Goal: Task Accomplishment & Management: Manage account settings

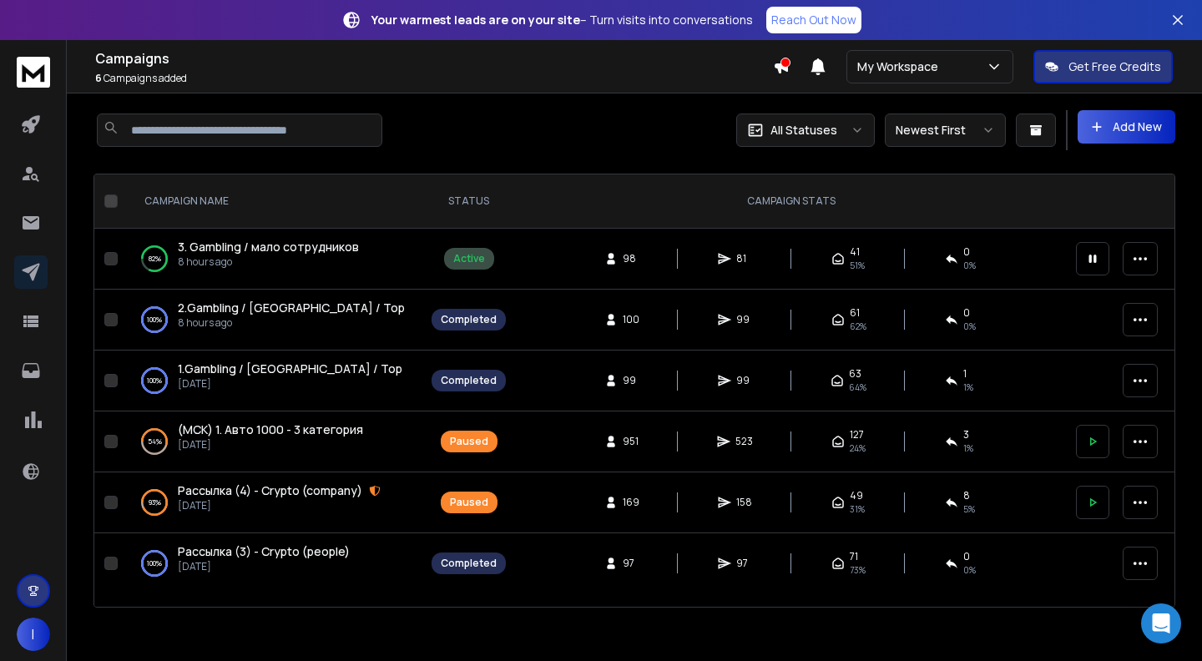
click at [759, 260] on div "98 81 41 51 % 0 0 %" at bounding box center [790, 258] width 417 height 27
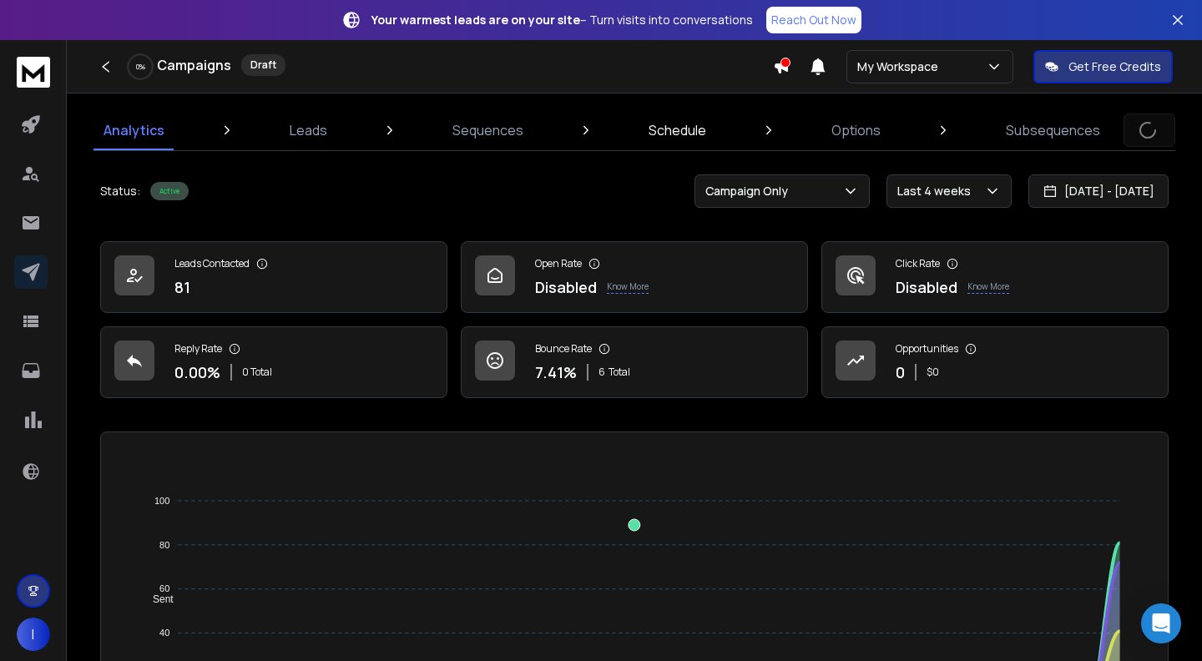
click at [683, 135] on p "Schedule" at bounding box center [677, 130] width 58 height 20
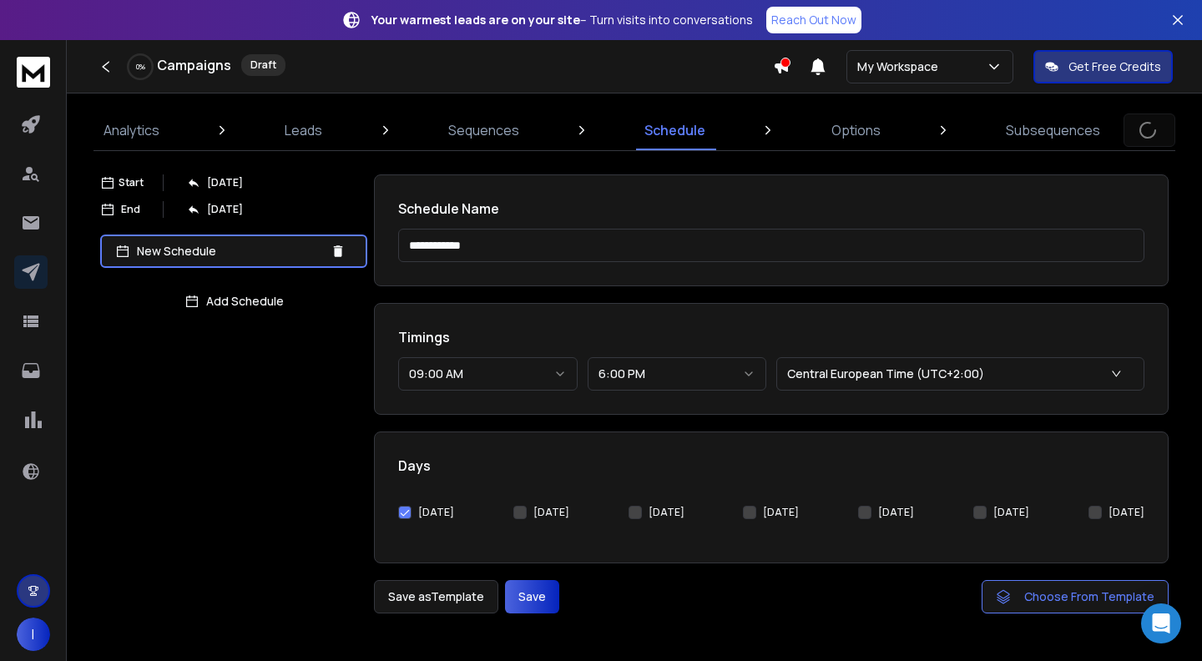
click at [516, 517] on button "Tuesday" at bounding box center [519, 512] width 13 height 13
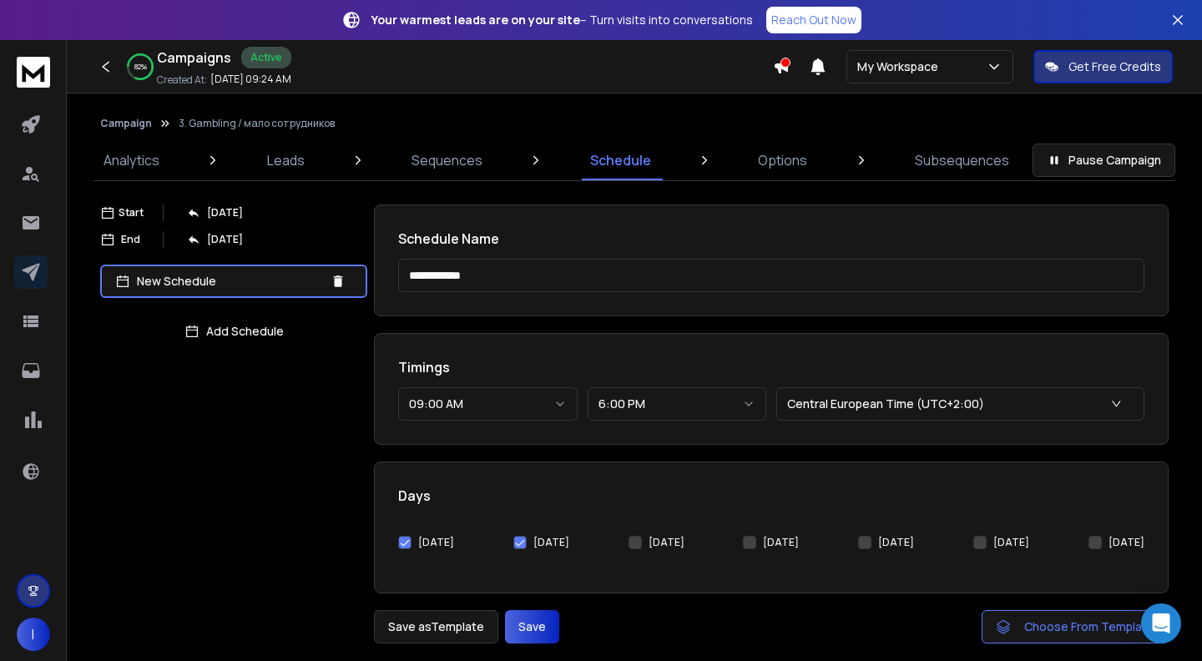
click at [521, 548] on button "Tuesday" at bounding box center [519, 542] width 13 height 13
click at [518, 542] on button "Tuesday" at bounding box center [519, 542] width 13 height 13
click at [534, 627] on button "Save" at bounding box center [532, 626] width 54 height 33
click at [34, 267] on icon at bounding box center [31, 272] width 20 height 20
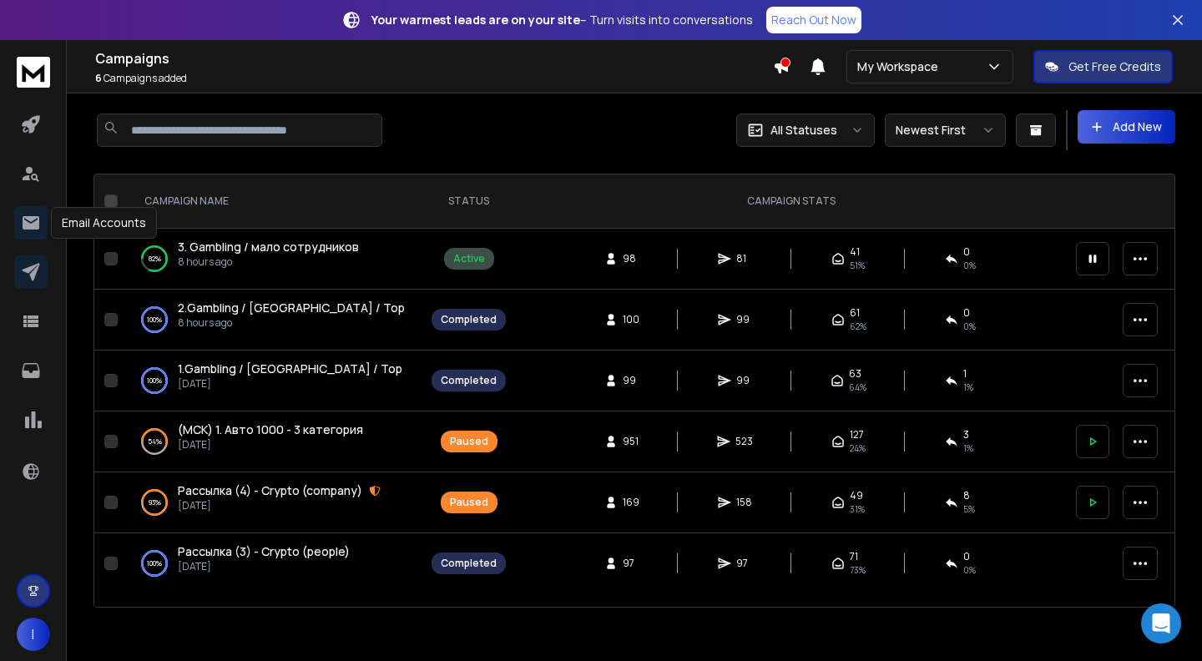
click at [35, 220] on icon at bounding box center [31, 222] width 17 height 13
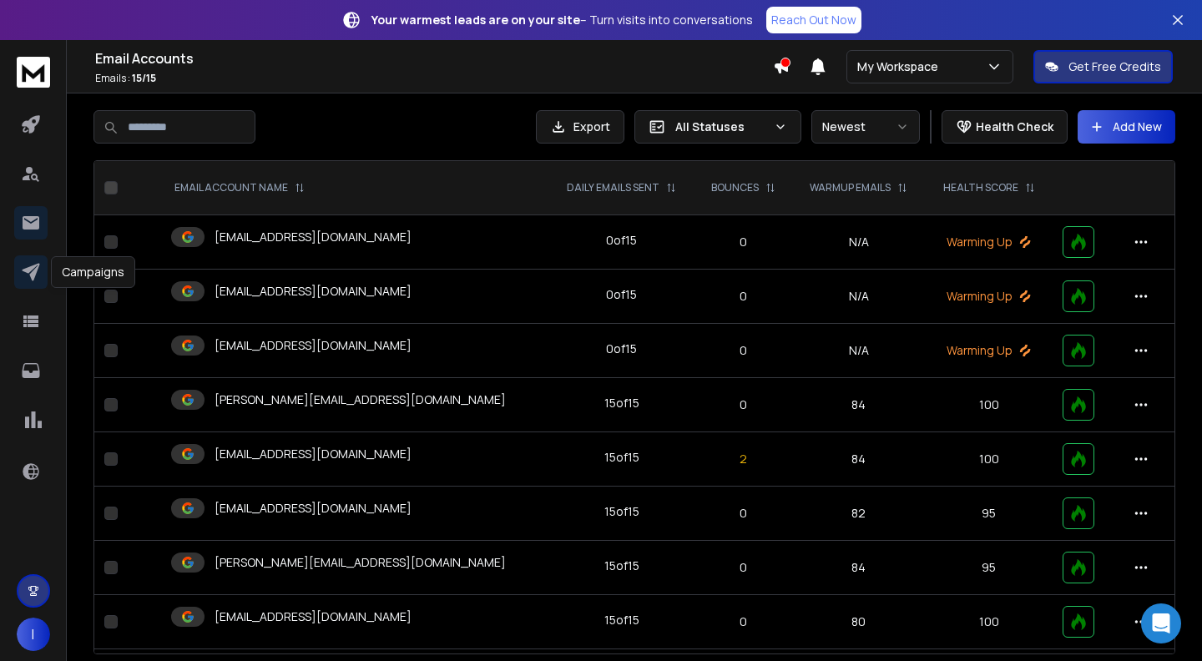
click at [37, 272] on icon at bounding box center [31, 272] width 20 height 20
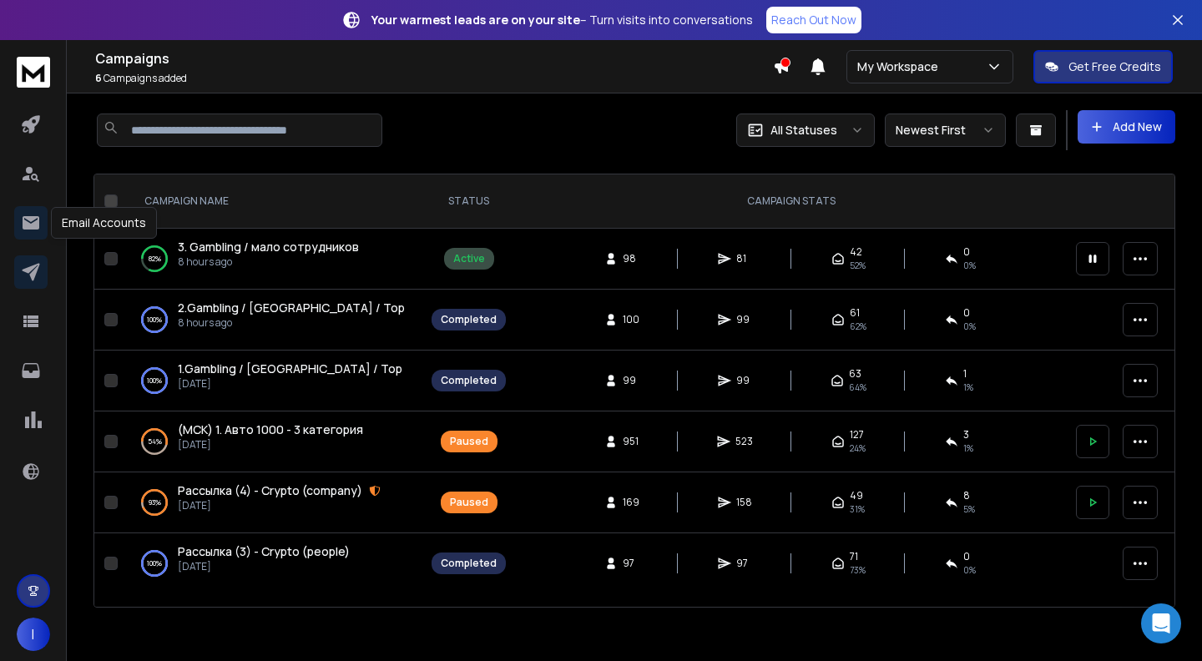
click at [24, 224] on icon at bounding box center [31, 222] width 17 height 13
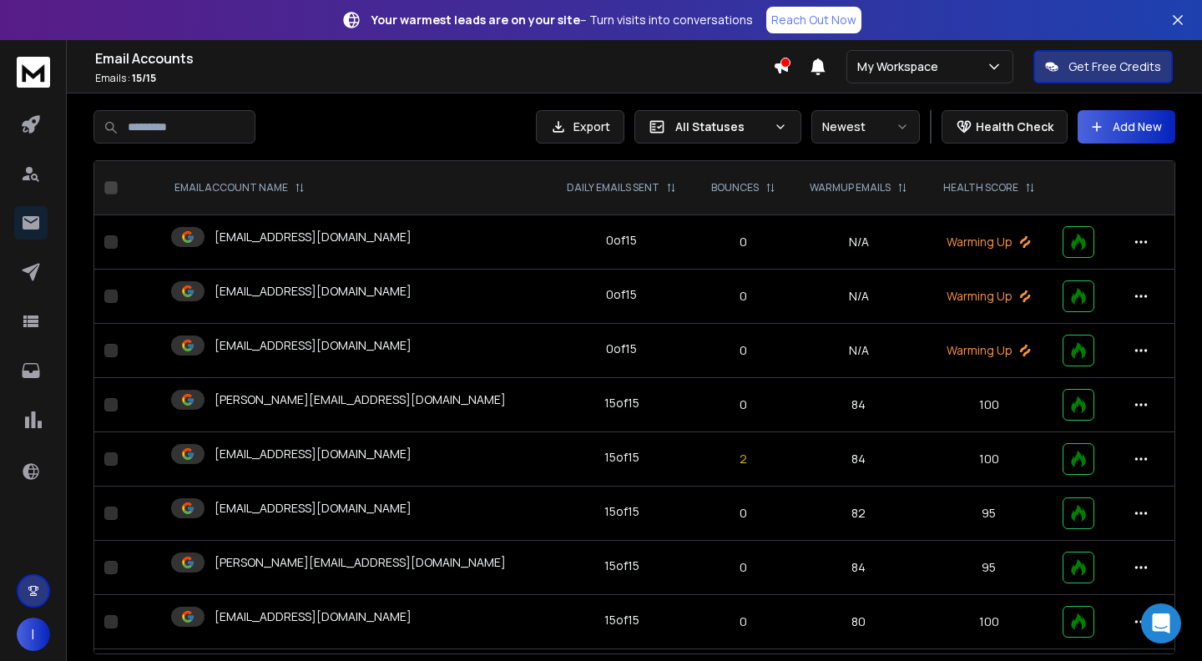
click at [28, 289] on div at bounding box center [33, 274] width 38 height 39
click at [32, 270] on icon at bounding box center [31, 272] width 20 height 20
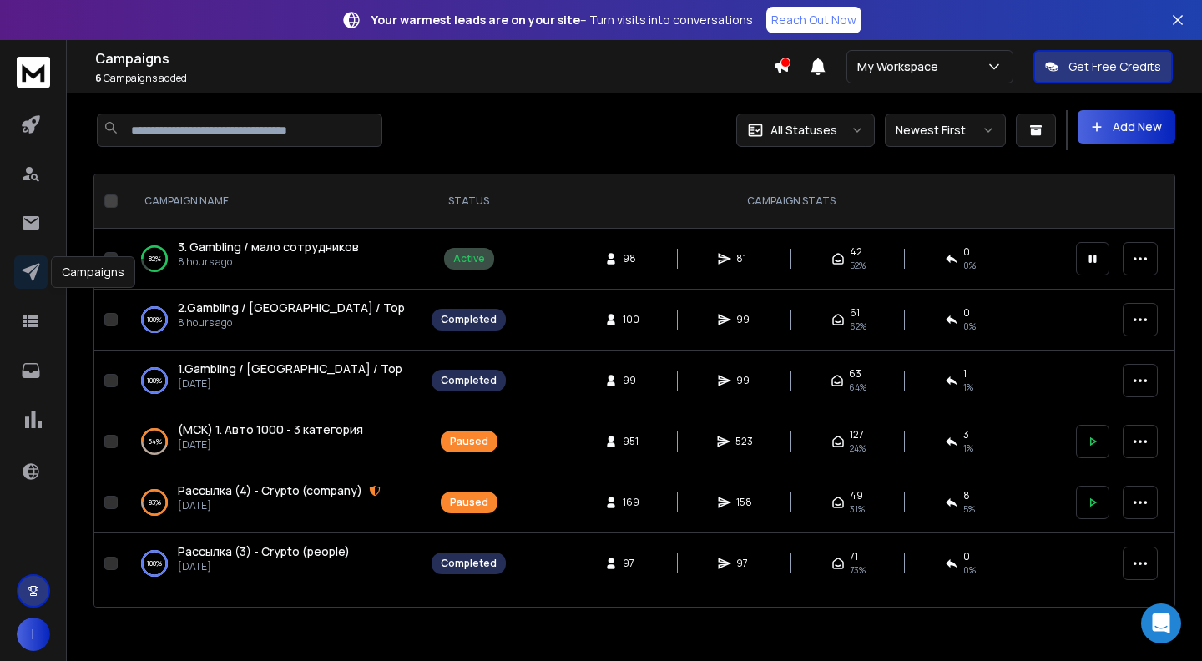
click at [255, 370] on span "1.Gambling / [GEOGRAPHIC_DATA] / Top" at bounding box center [290, 368] width 224 height 16
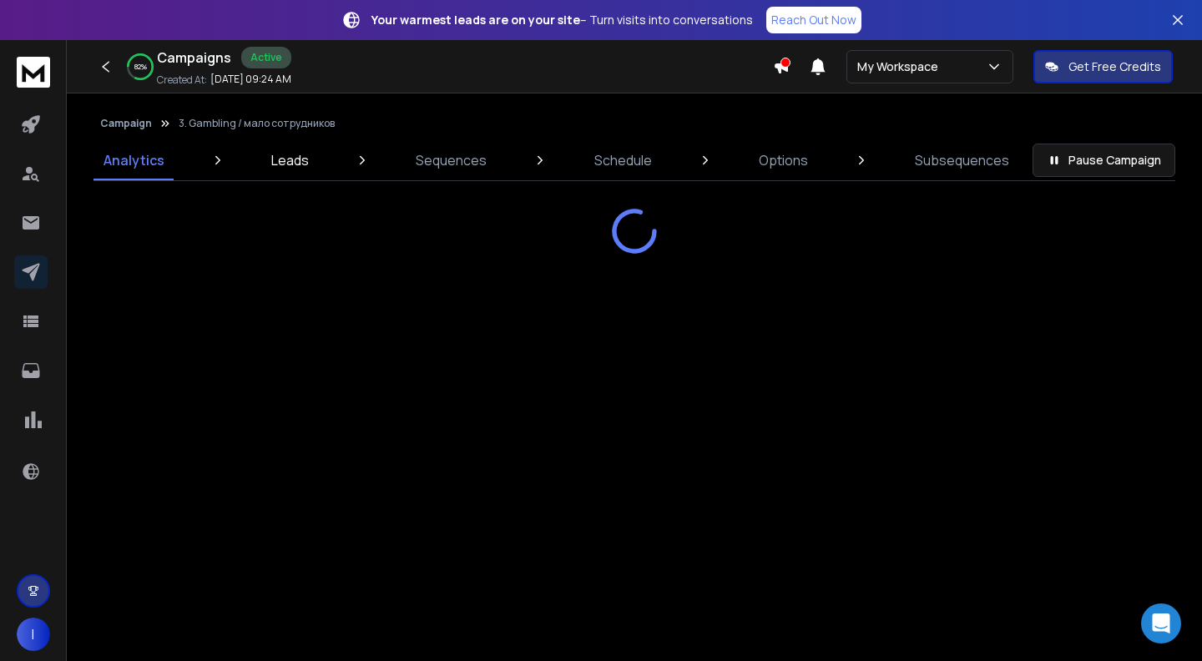
click at [292, 162] on link "Leads" at bounding box center [290, 160] width 58 height 40
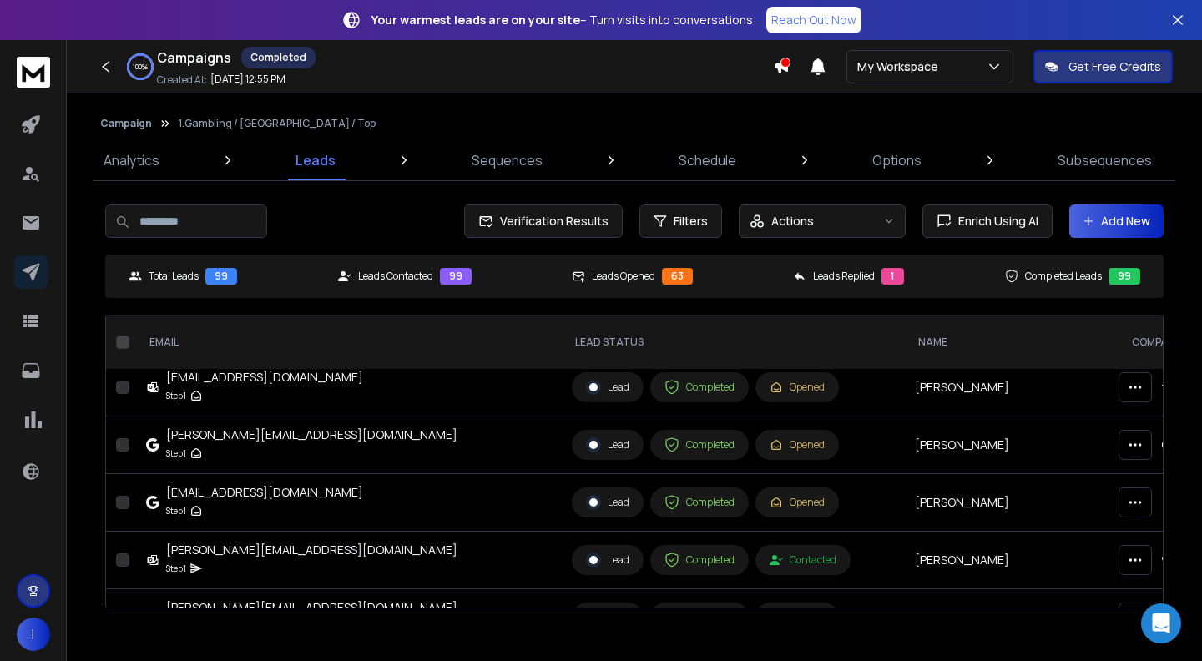
scroll to position [16, 0]
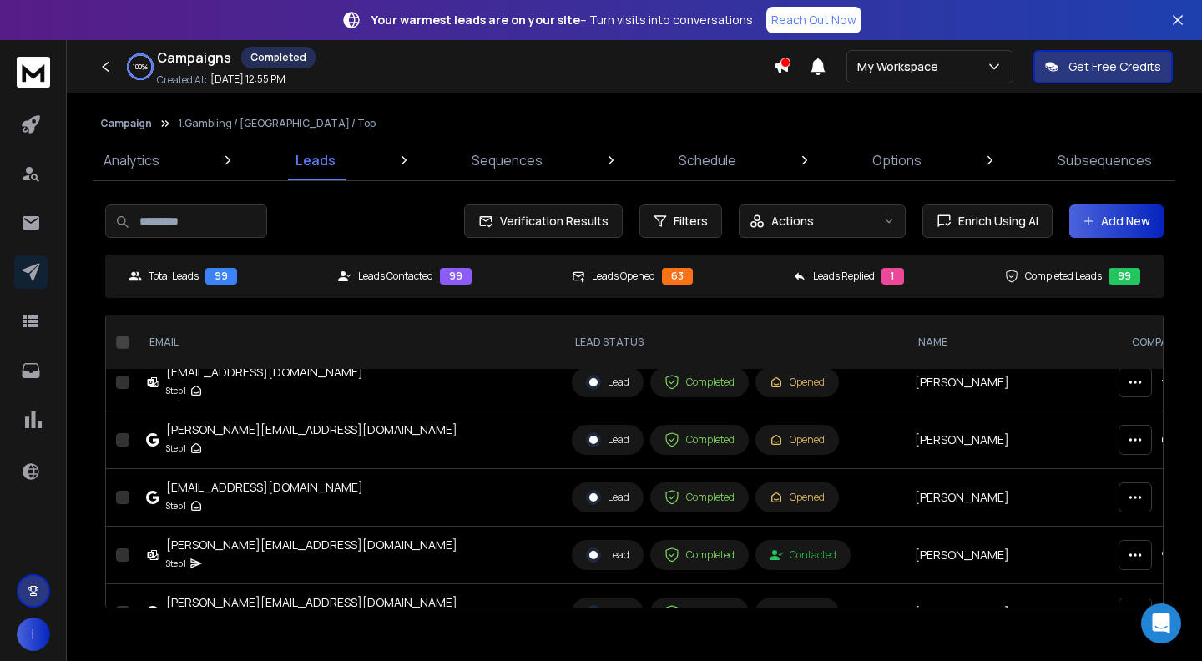
click at [202, 215] on input at bounding box center [186, 220] width 162 height 33
type input "*"
type input "***"
click at [118, 225] on icon at bounding box center [122, 221] width 15 height 15
click at [172, 216] on input "***" at bounding box center [186, 220] width 162 height 33
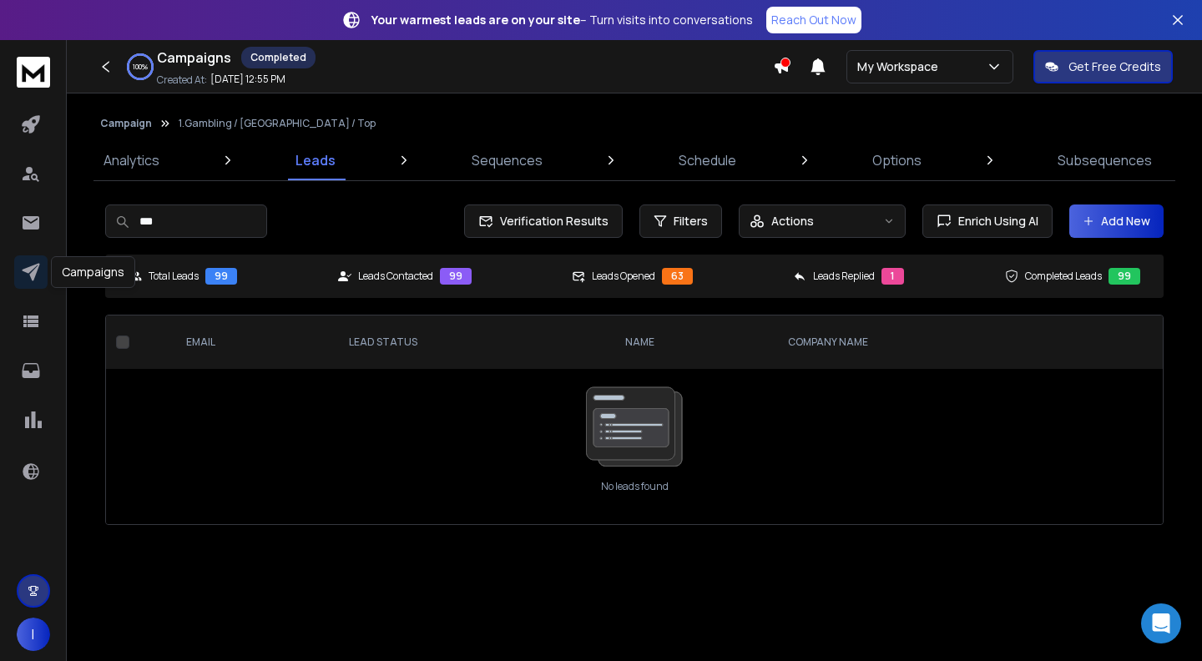
click at [36, 275] on icon at bounding box center [31, 272] width 20 height 20
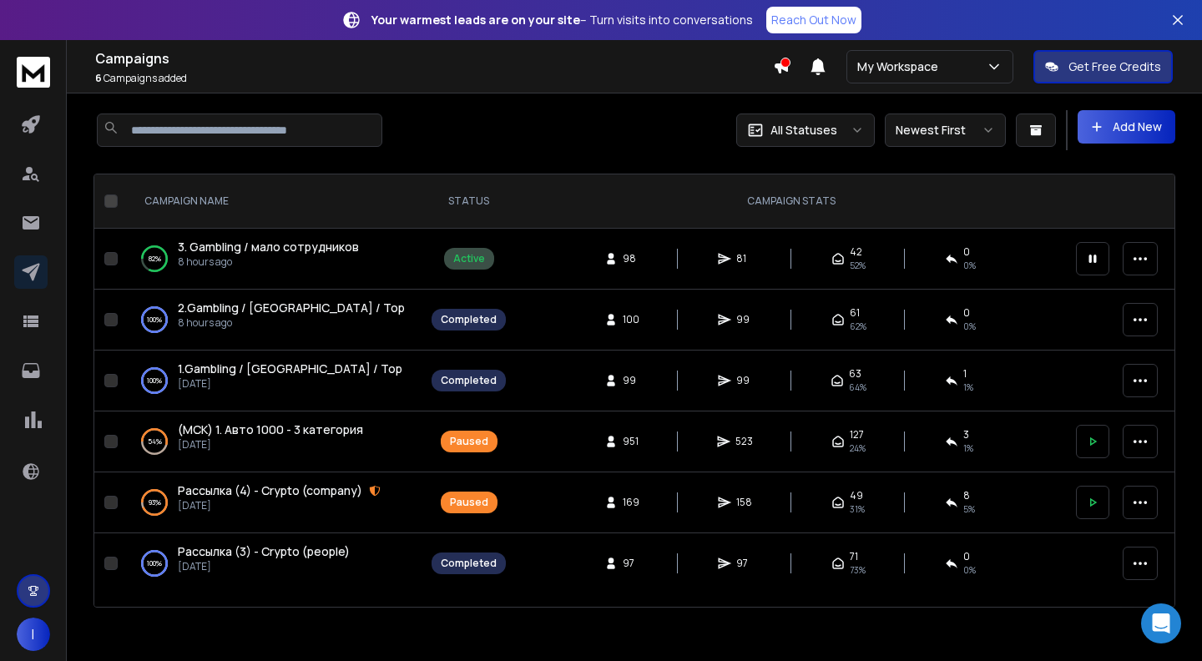
click at [246, 305] on span "2.Gambling / [GEOGRAPHIC_DATA] / Top" at bounding box center [291, 308] width 227 height 16
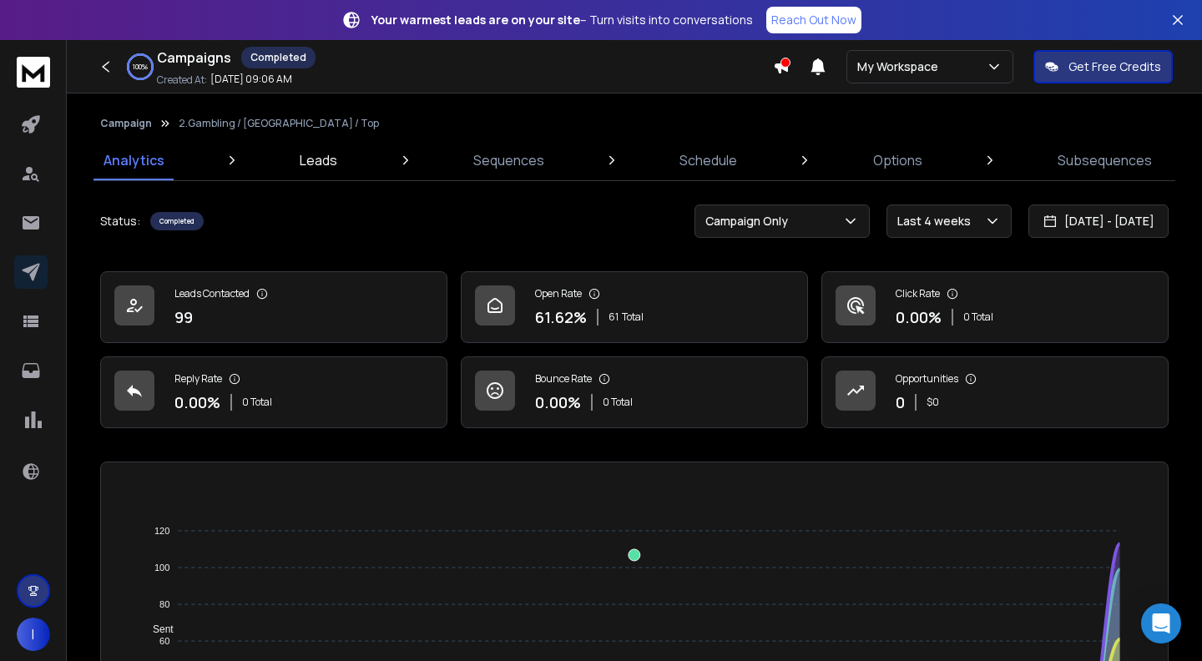
click at [315, 159] on p "Leads" at bounding box center [319, 160] width 38 height 20
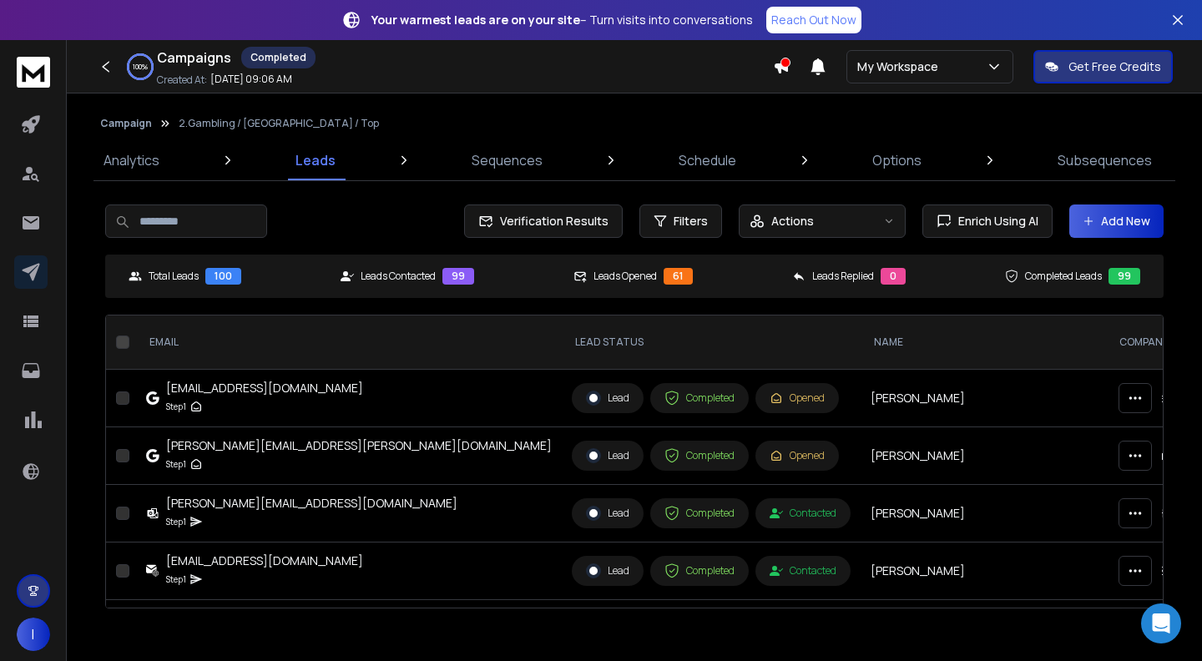
click at [203, 224] on input at bounding box center [186, 220] width 162 height 33
type input "***"
click at [207, 219] on input "***" at bounding box center [186, 220] width 162 height 33
click at [860, 348] on th "NAME" at bounding box center [982, 342] width 245 height 54
click at [33, 279] on icon at bounding box center [31, 272] width 20 height 20
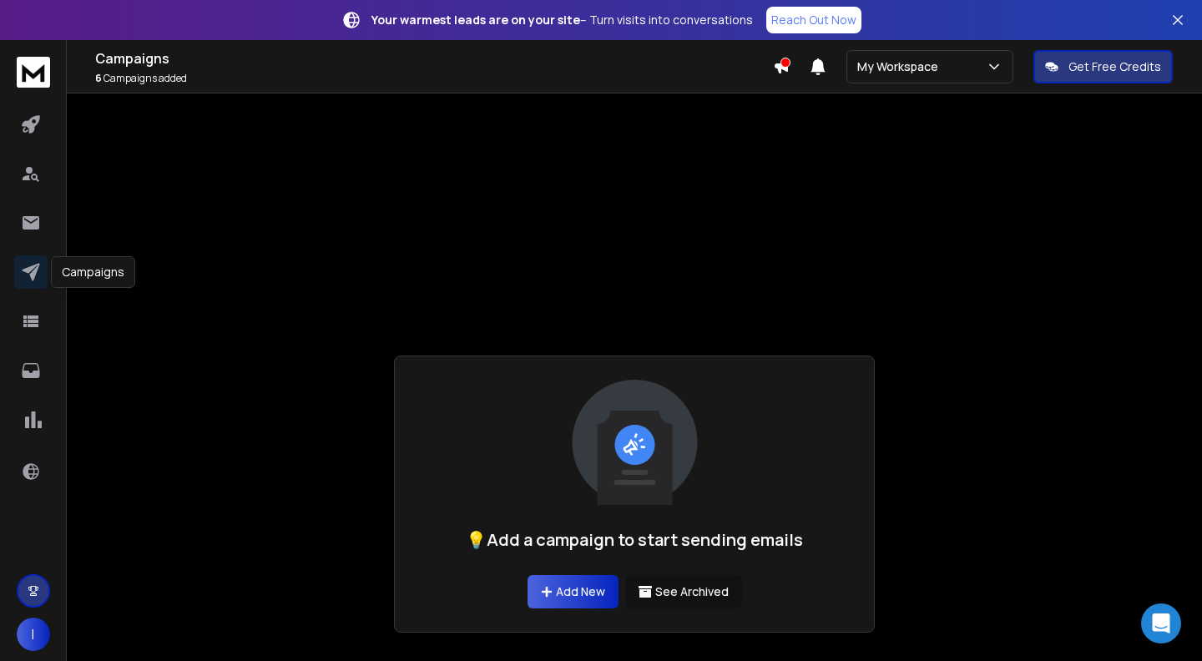
click at [35, 277] on icon at bounding box center [31, 272] width 20 height 20
click at [27, 263] on icon at bounding box center [31, 272] width 20 height 20
click at [36, 280] on icon at bounding box center [31, 272] width 20 height 20
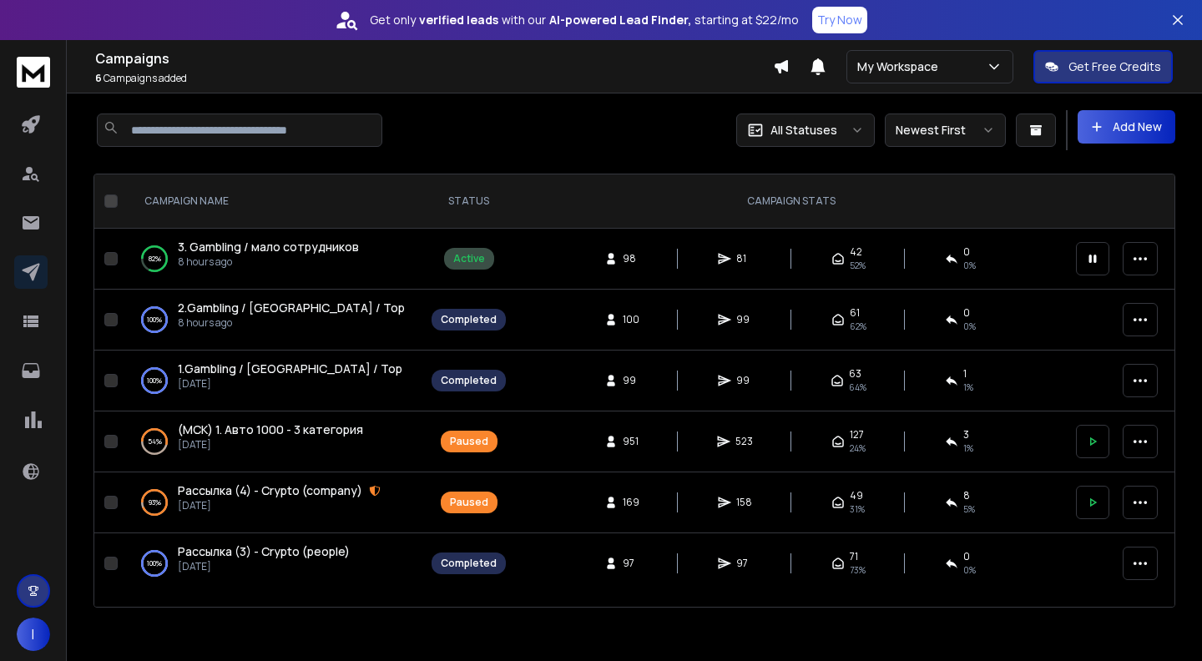
click at [213, 308] on span "2.Gambling / [GEOGRAPHIC_DATA] / Top" at bounding box center [291, 308] width 227 height 16
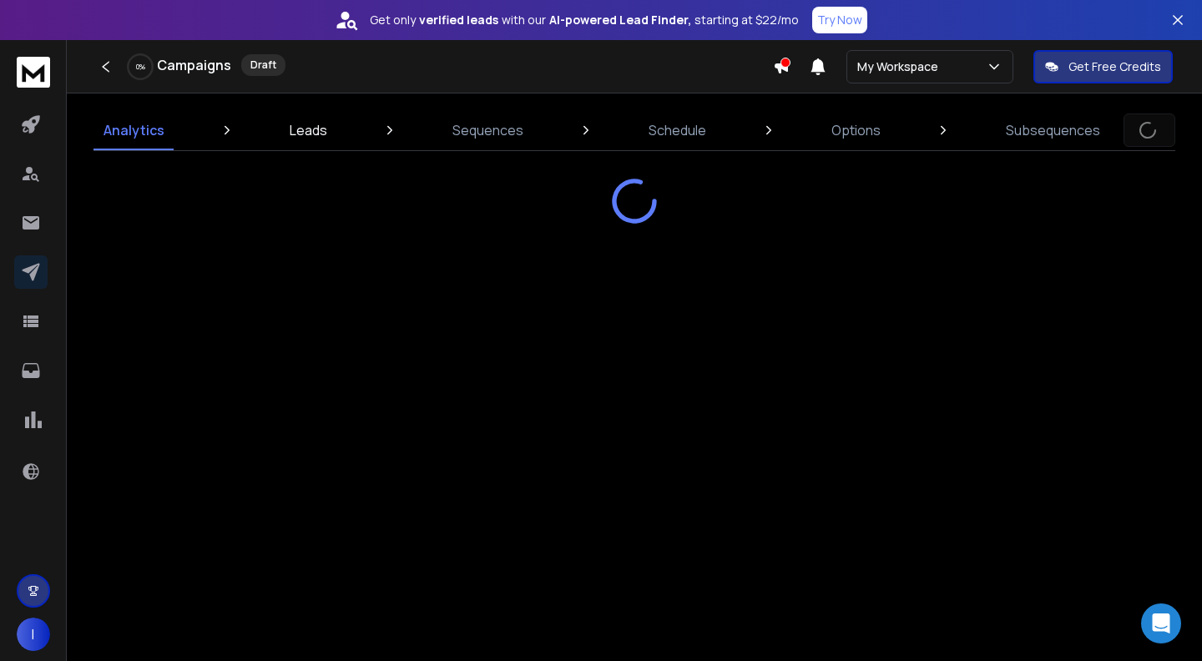
click at [305, 137] on p "Leads" at bounding box center [309, 130] width 38 height 20
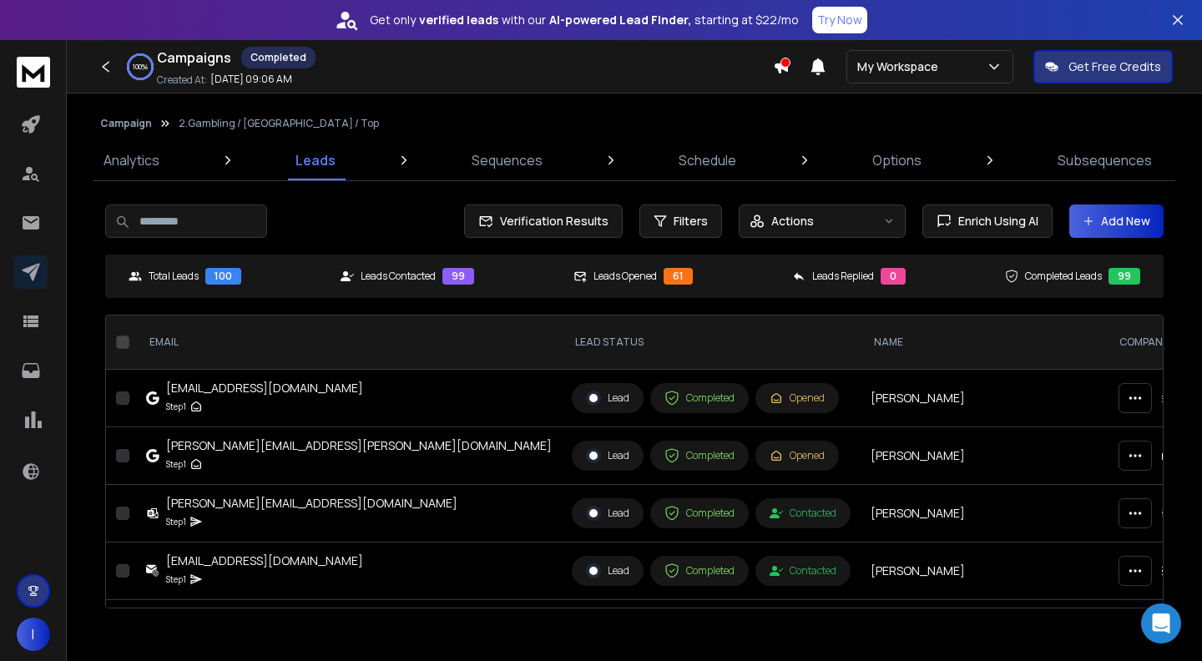
click at [179, 226] on input at bounding box center [186, 220] width 162 height 33
type input "***"
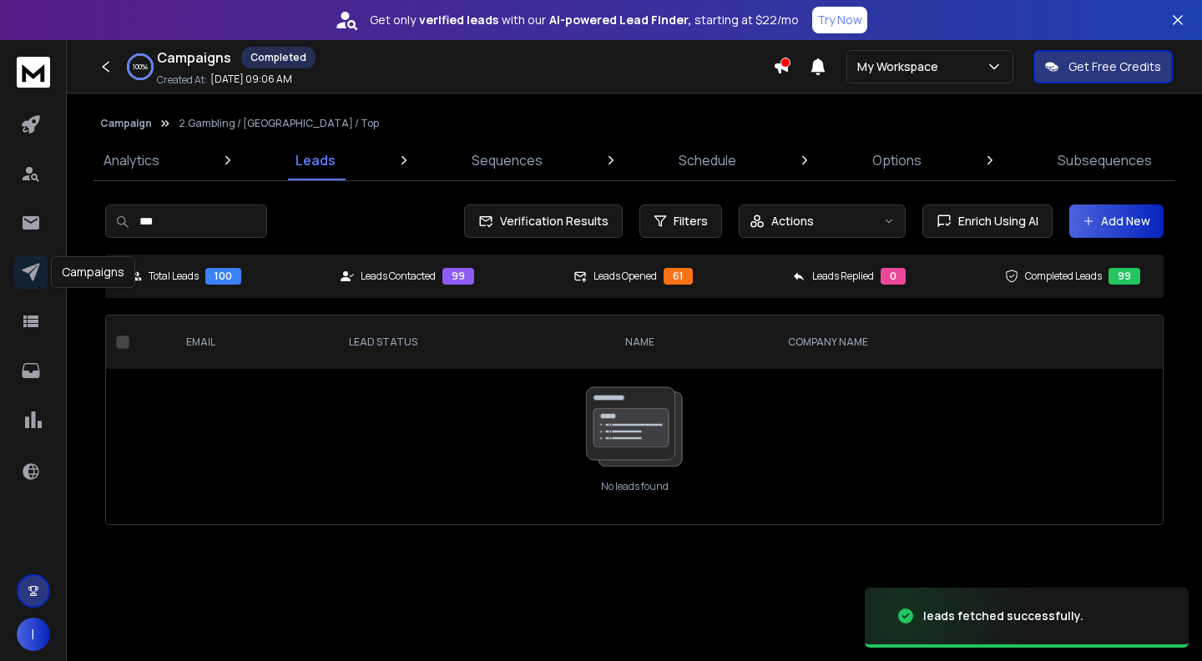
click at [36, 262] on icon at bounding box center [31, 272] width 20 height 20
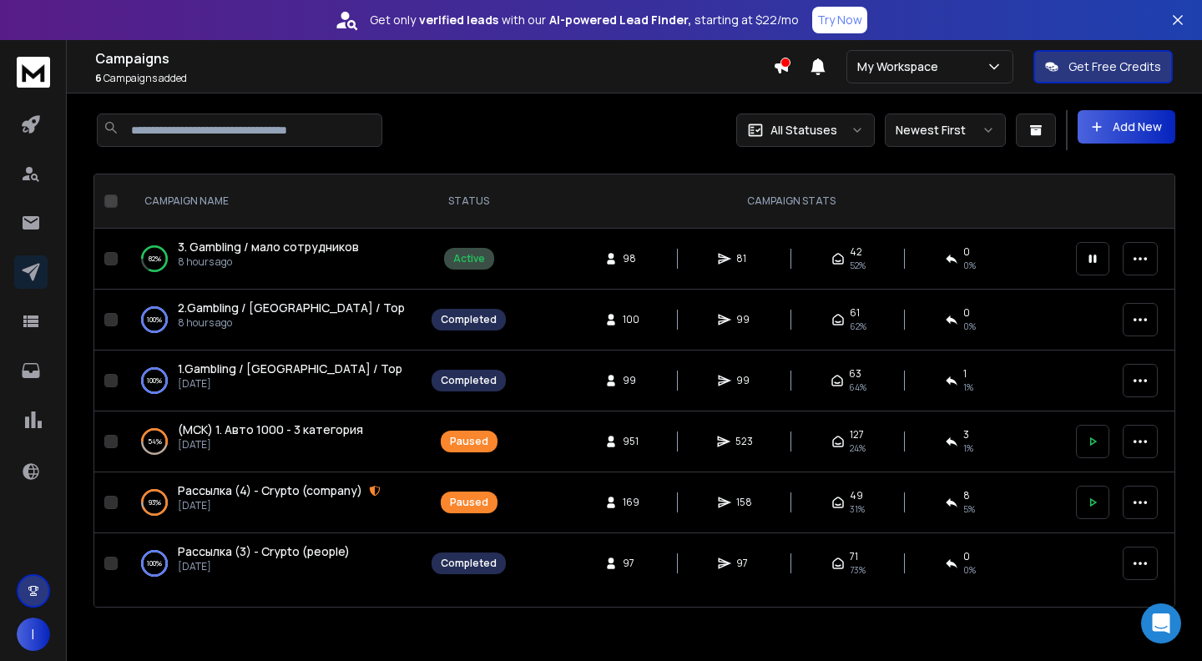
click at [230, 556] on span "Рассылка (3) - Crypto (people)" at bounding box center [264, 551] width 172 height 16
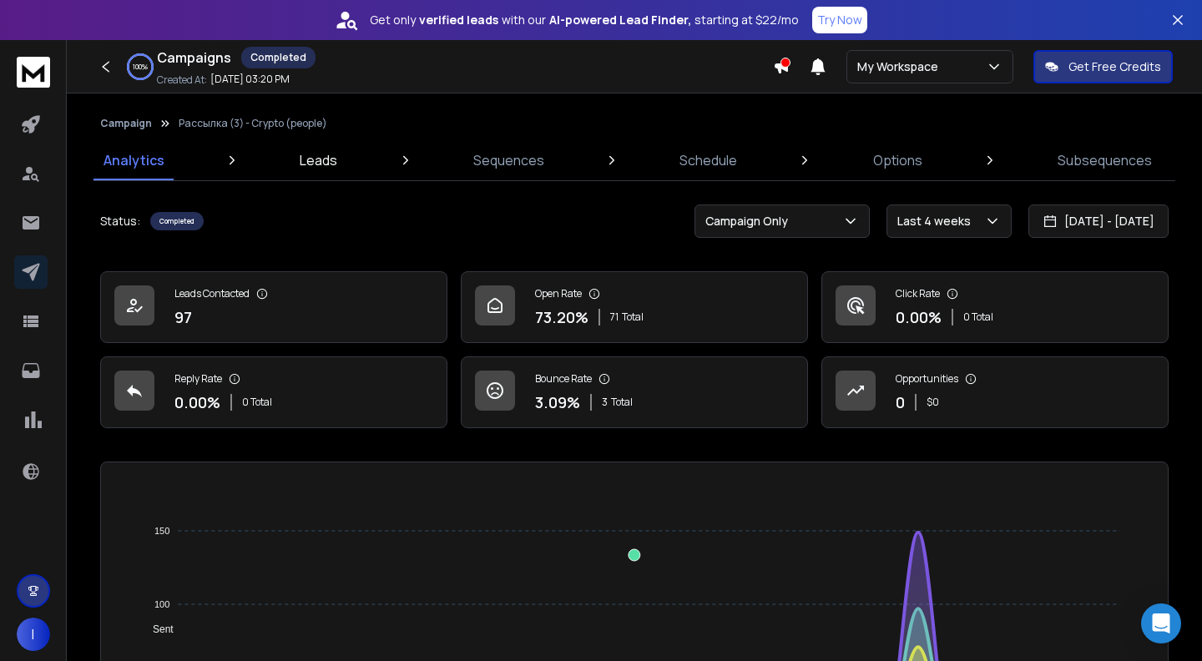
click at [304, 154] on p "Leads" at bounding box center [319, 160] width 38 height 20
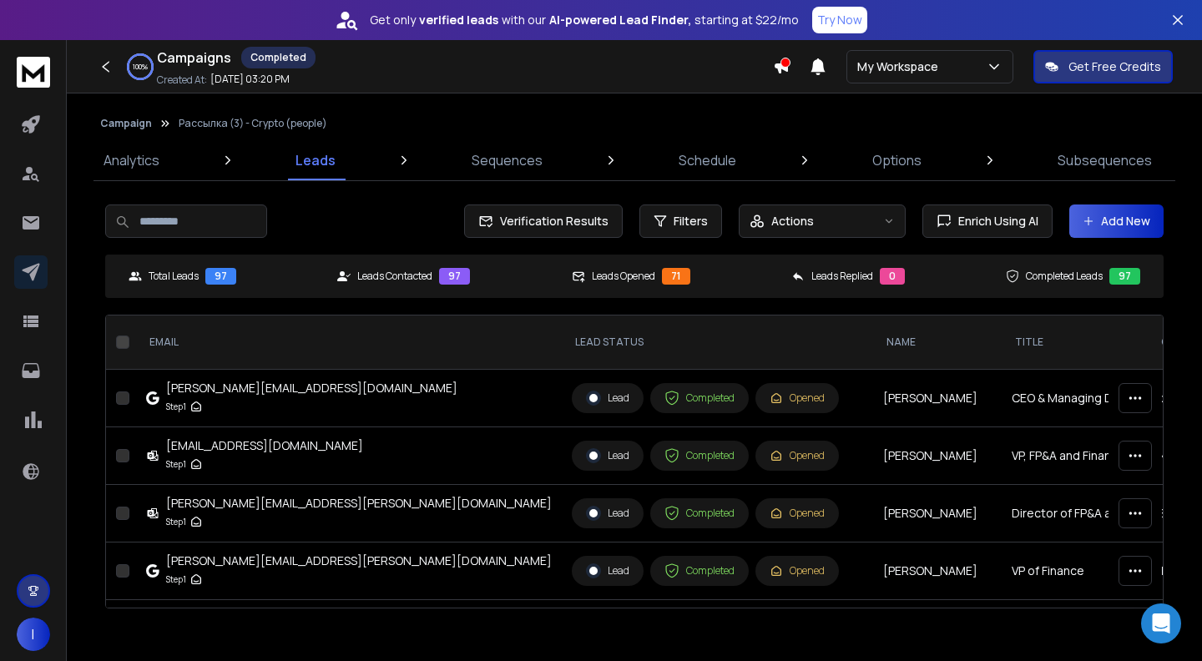
click at [225, 216] on input at bounding box center [186, 220] width 162 height 33
type input "***"
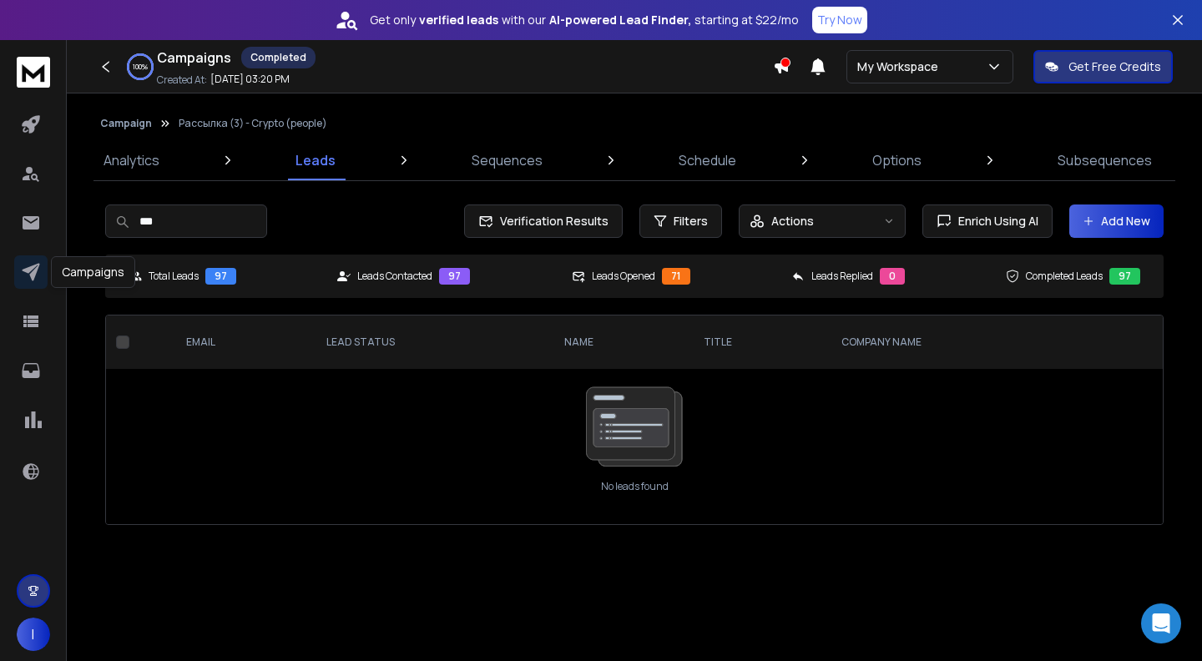
click at [30, 269] on icon at bounding box center [31, 272] width 18 height 18
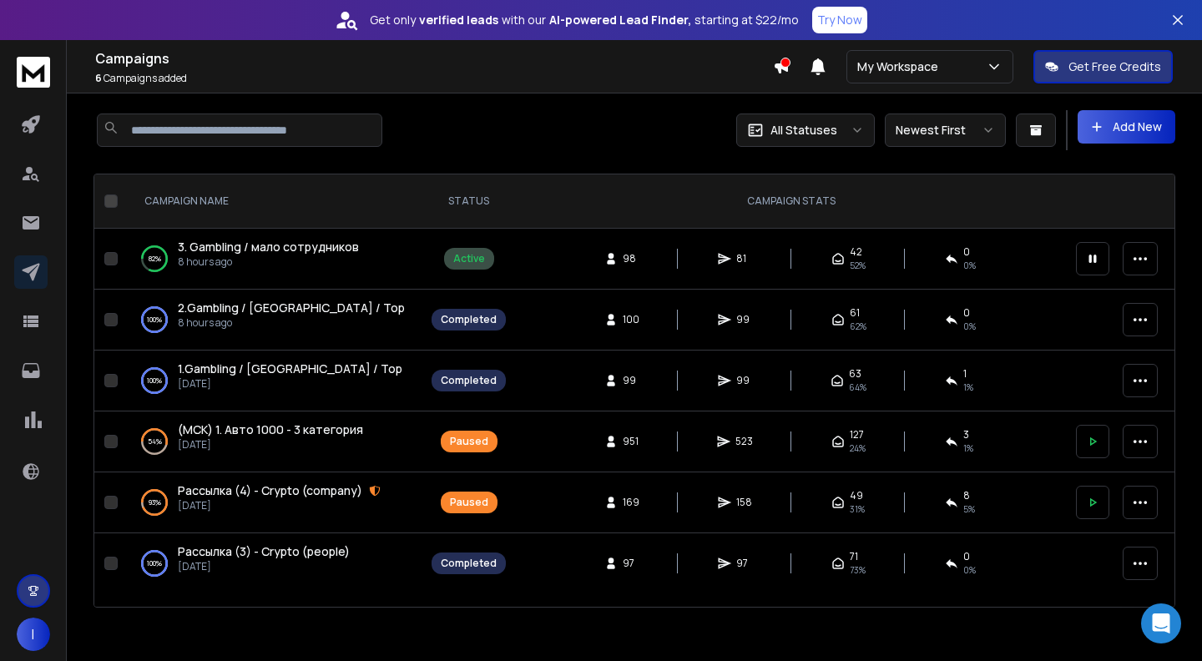
click at [228, 557] on span "Рассылка (3) - Crypto (people)" at bounding box center [264, 551] width 172 height 16
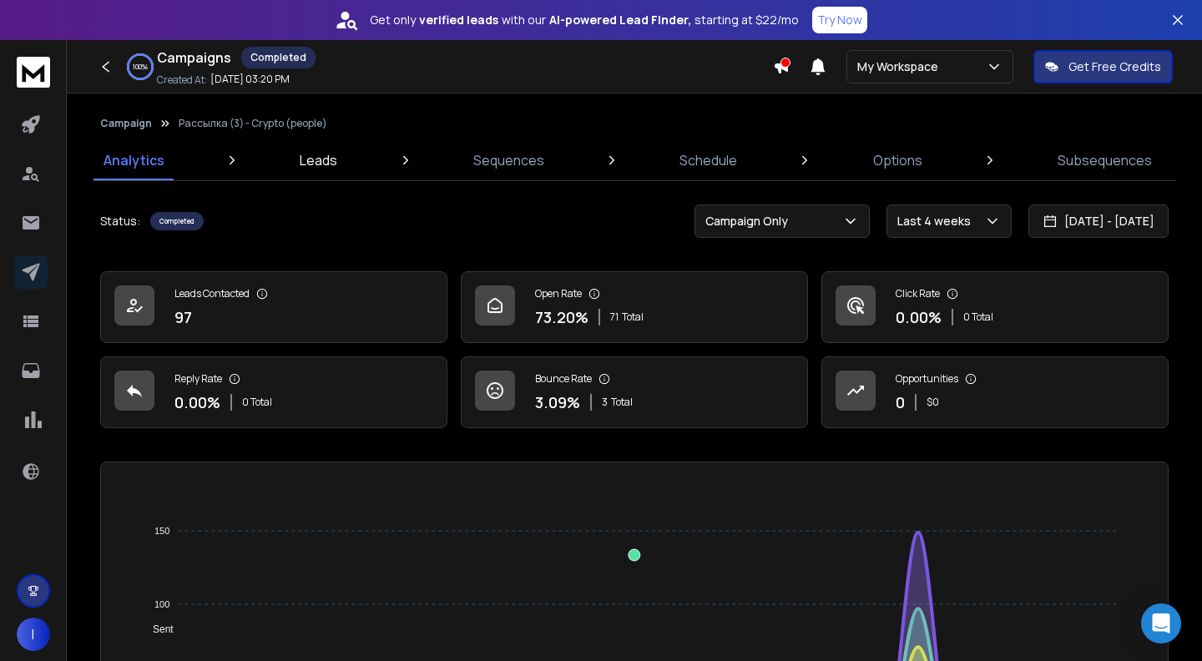
click at [321, 164] on p "Leads" at bounding box center [319, 160] width 38 height 20
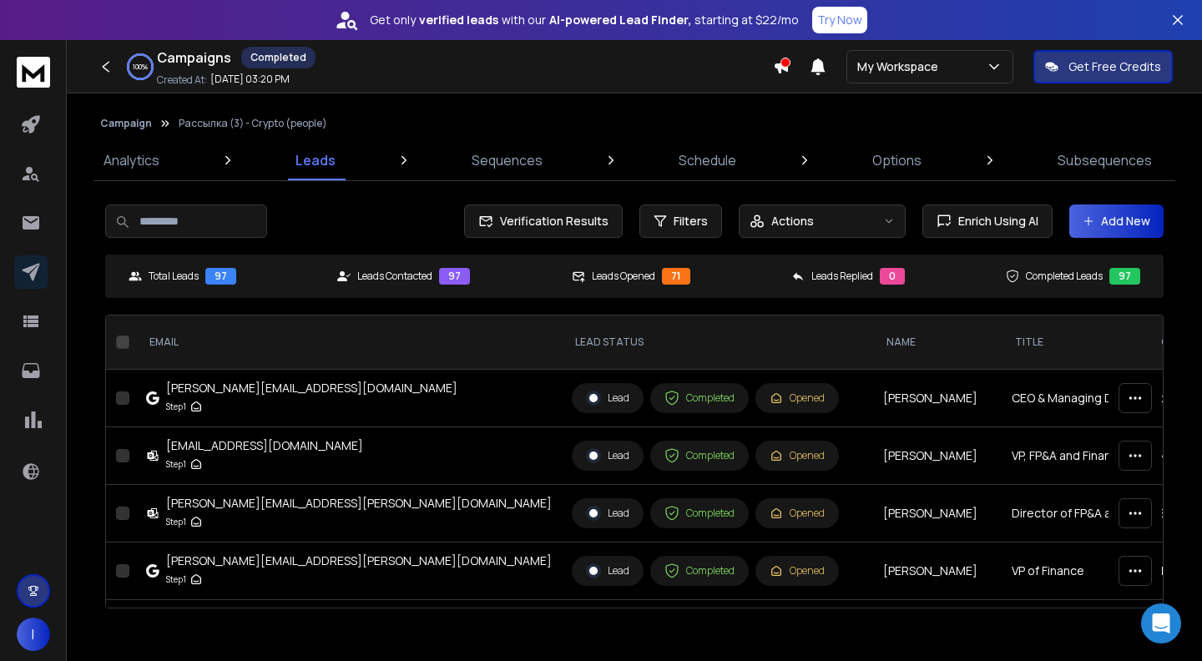
click at [190, 228] on input at bounding box center [186, 220] width 162 height 33
type input "***"
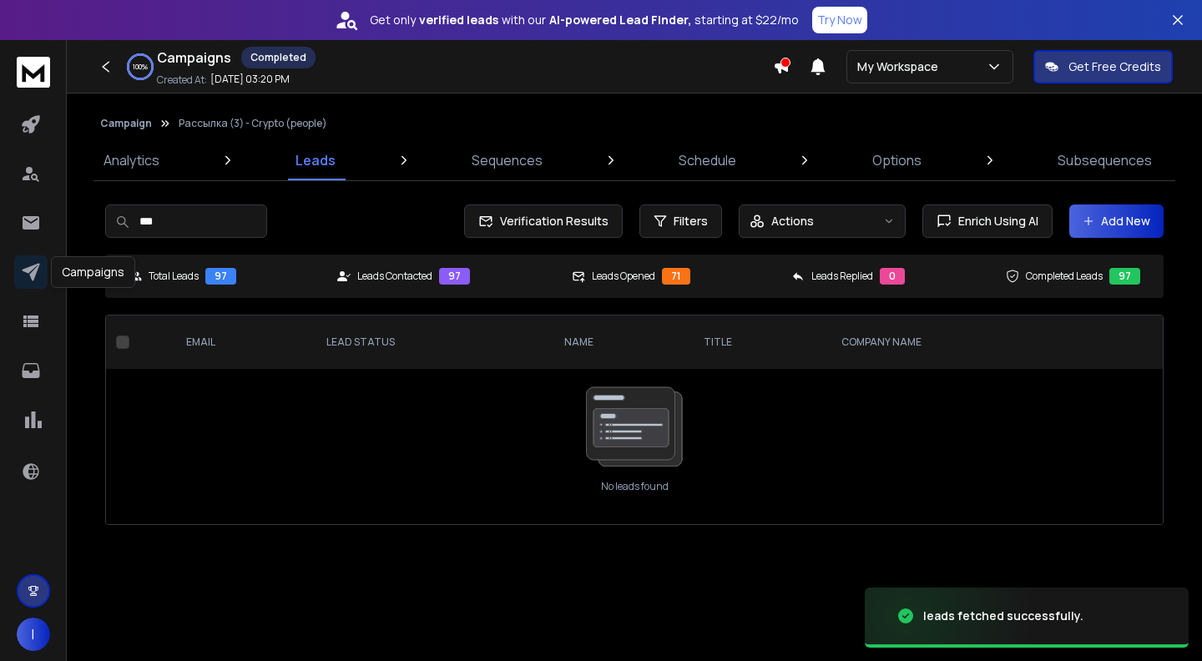
click at [41, 268] on link at bounding box center [30, 271] width 33 height 33
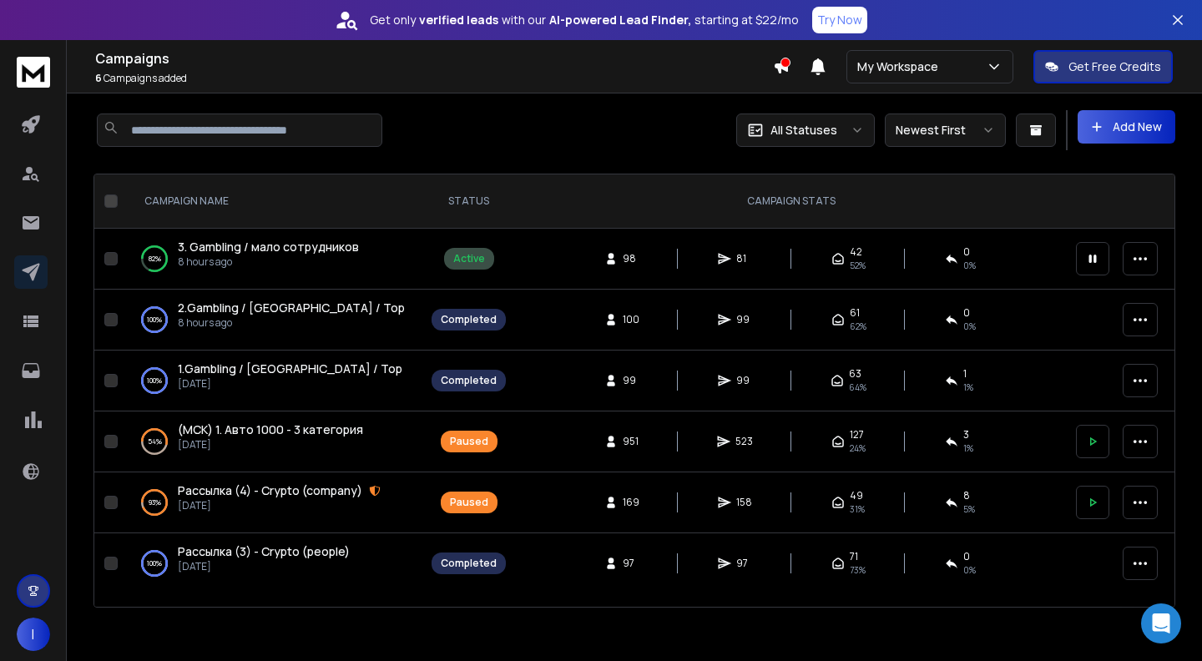
click at [278, 492] on span "Рассылка (4) - Crypto (company)" at bounding box center [270, 490] width 184 height 16
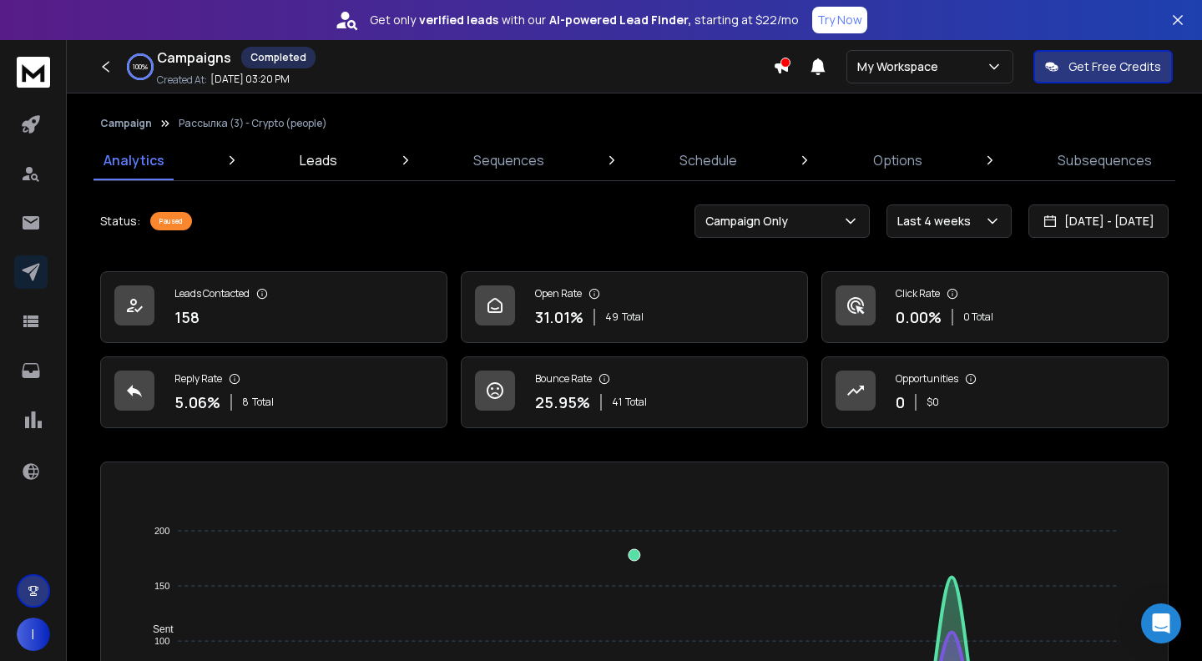
click at [316, 164] on div "Analytics Leads Sequences Schedule Options Subsequences" at bounding box center [627, 160] width 1068 height 40
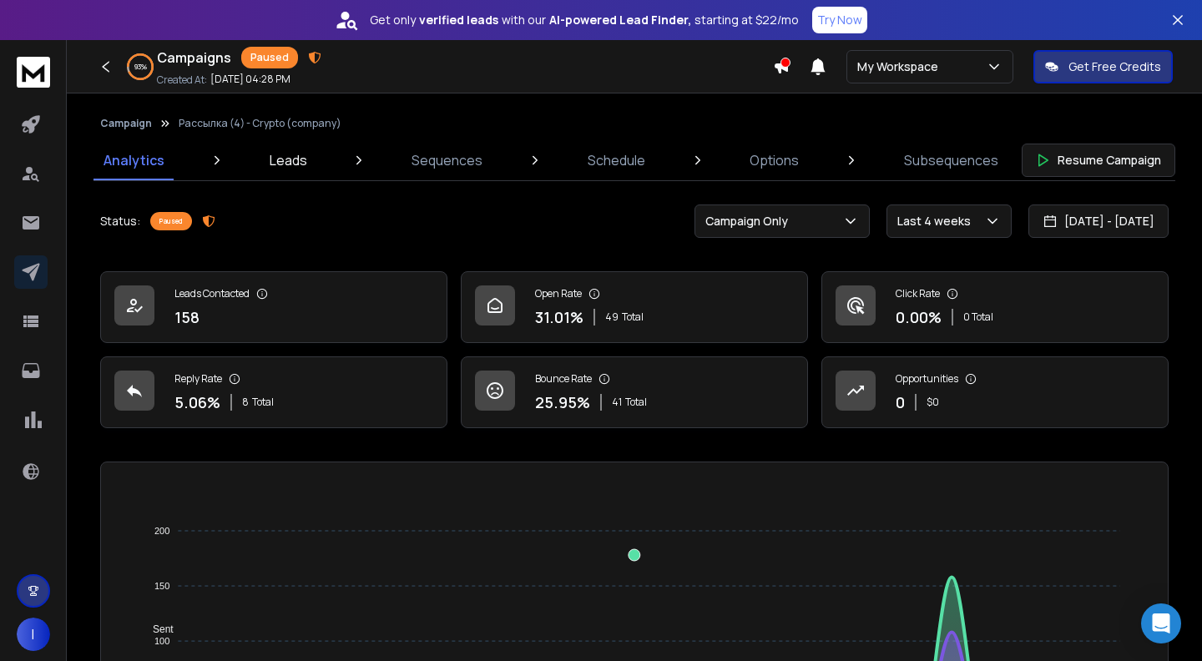
click at [294, 164] on p "Leads" at bounding box center [289, 160] width 38 height 20
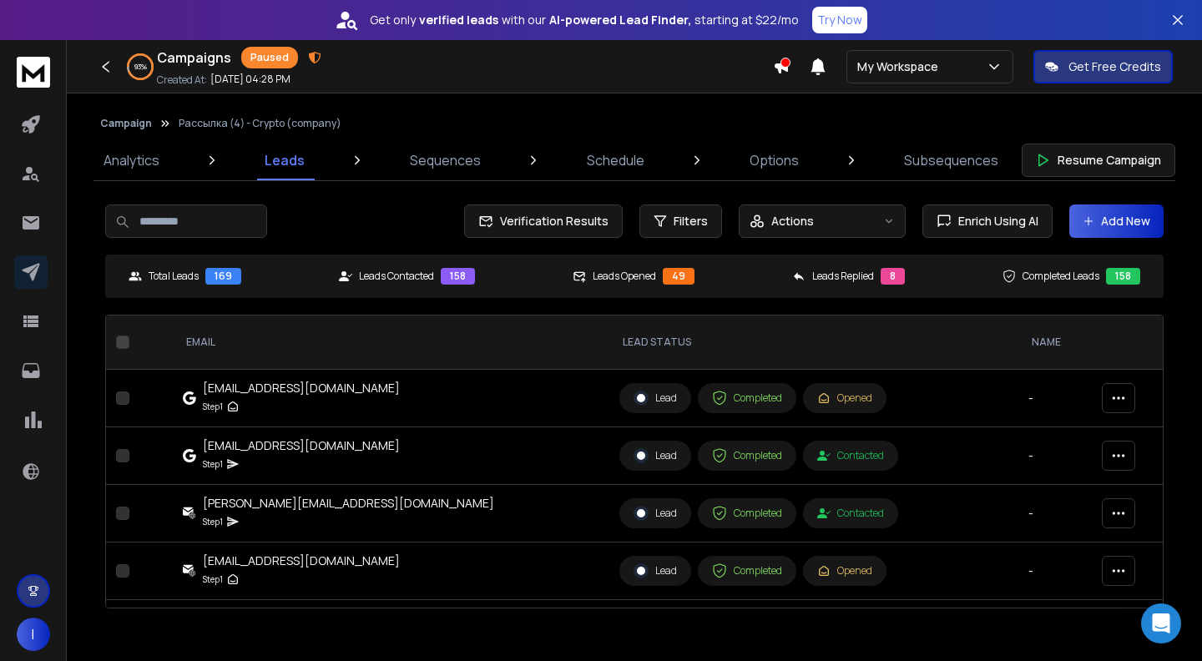
click at [202, 213] on input at bounding box center [186, 220] width 162 height 33
type input "***"
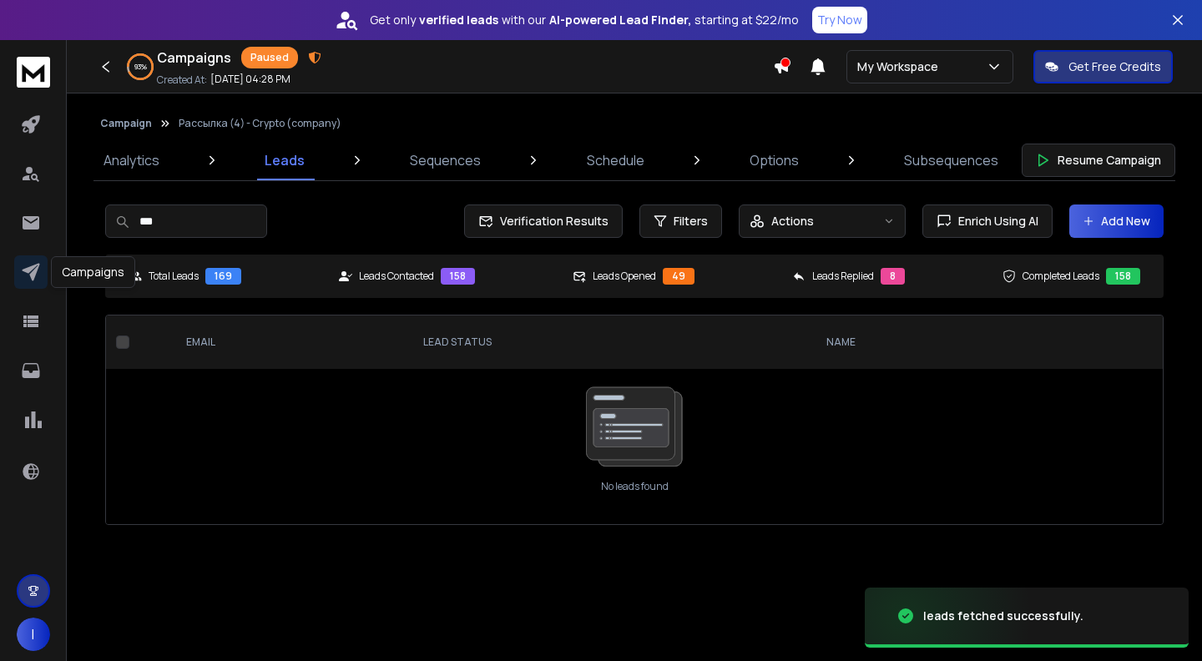
click at [37, 274] on icon at bounding box center [31, 272] width 20 height 20
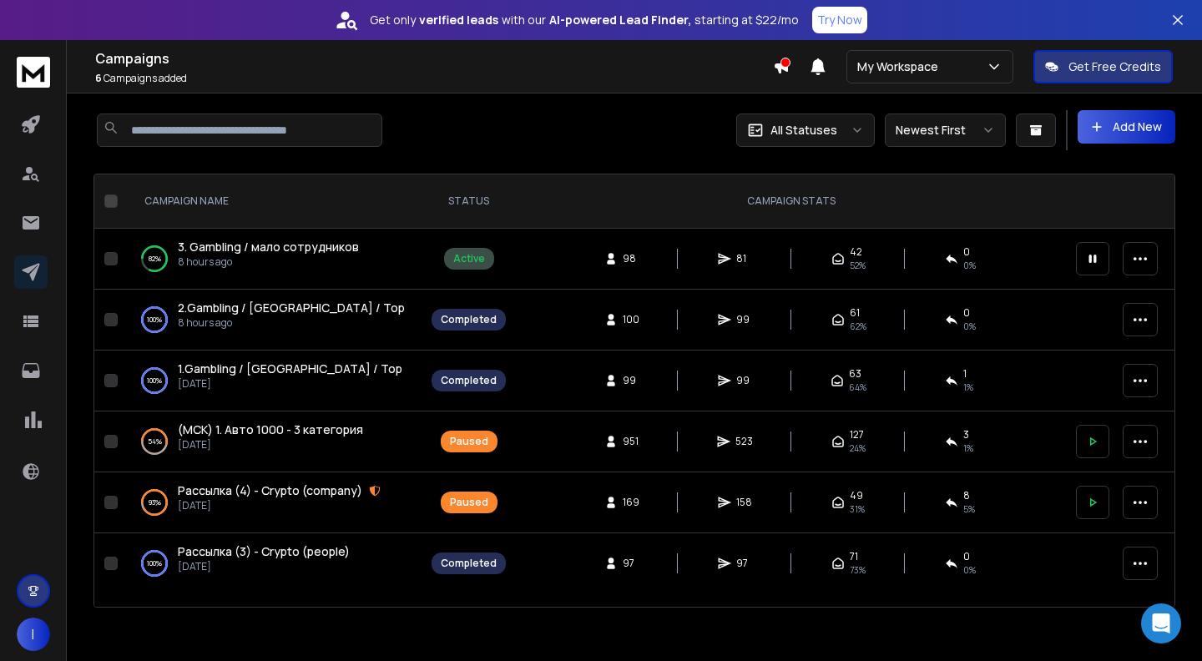
click at [250, 375] on span "1.Gambling / [GEOGRAPHIC_DATA] / Top" at bounding box center [290, 368] width 224 height 16
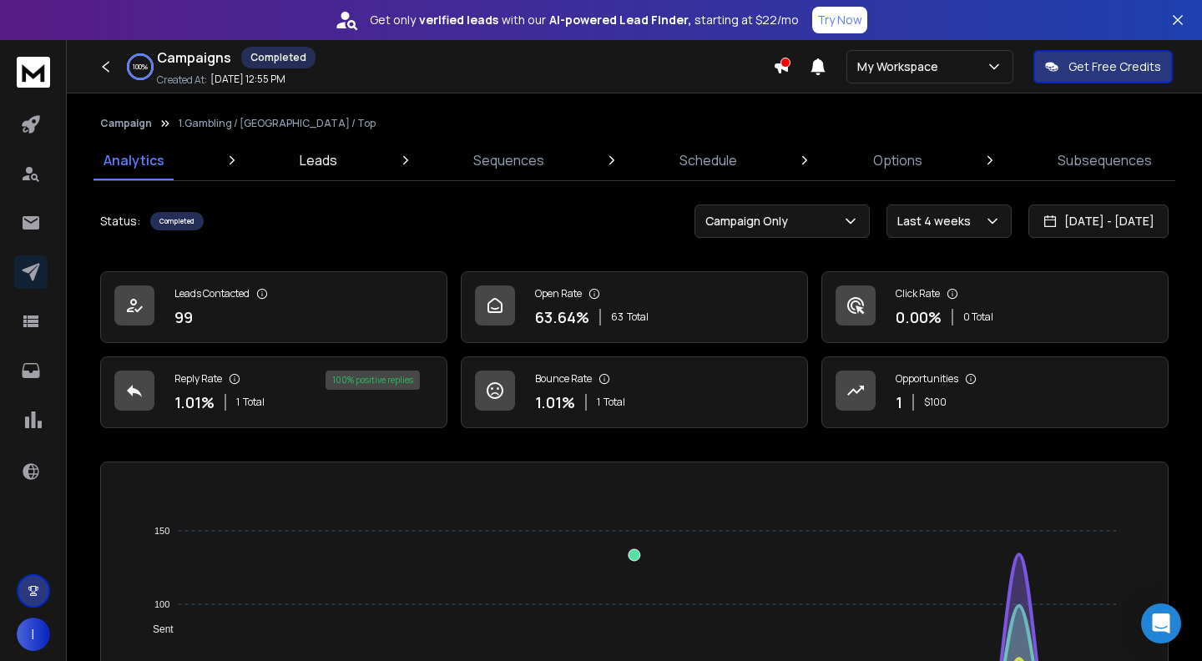
click at [300, 169] on p "Leads" at bounding box center [319, 160] width 38 height 20
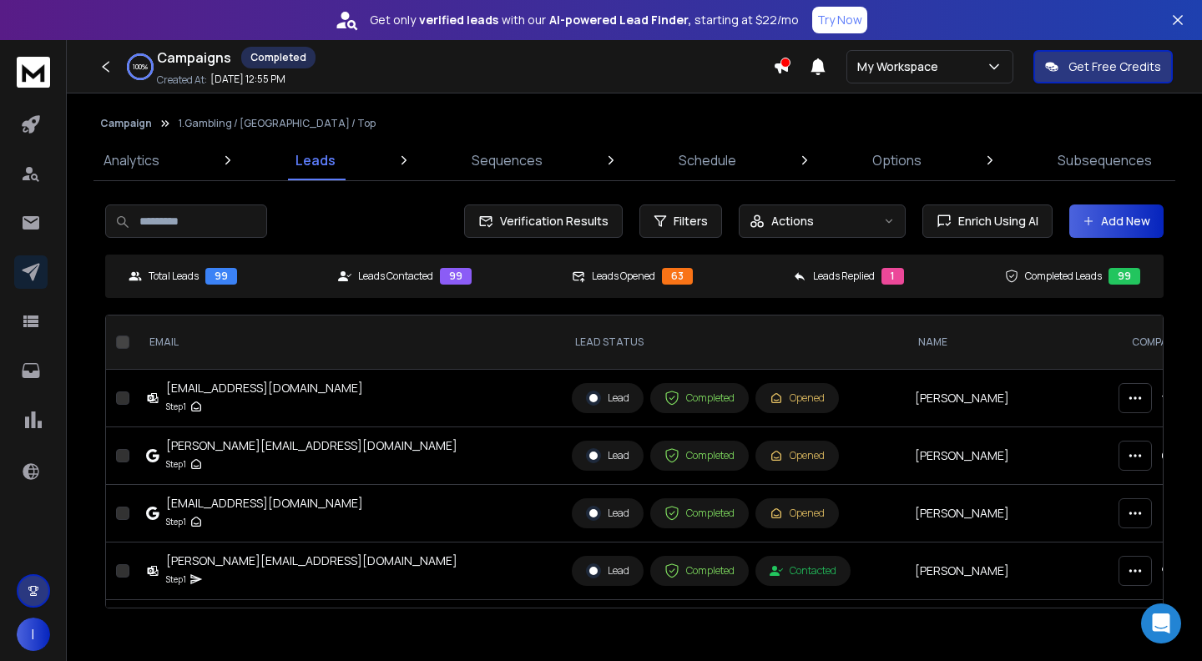
click at [207, 219] on input at bounding box center [186, 220] width 162 height 33
type input "***"
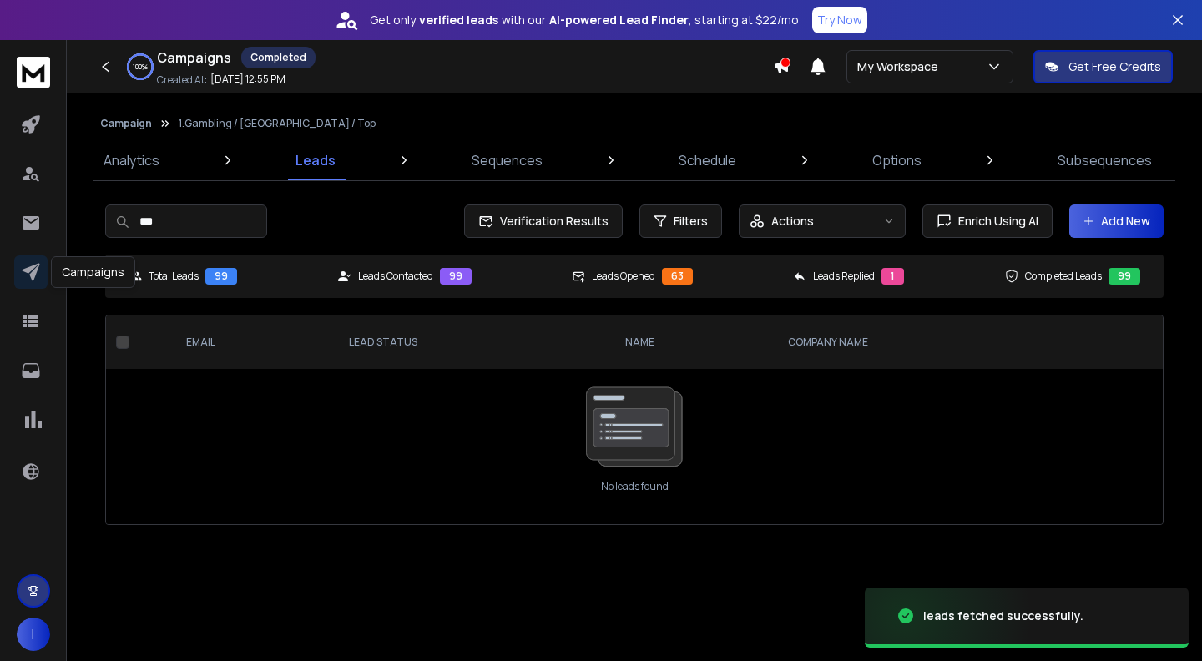
click at [42, 265] on link at bounding box center [30, 271] width 33 height 33
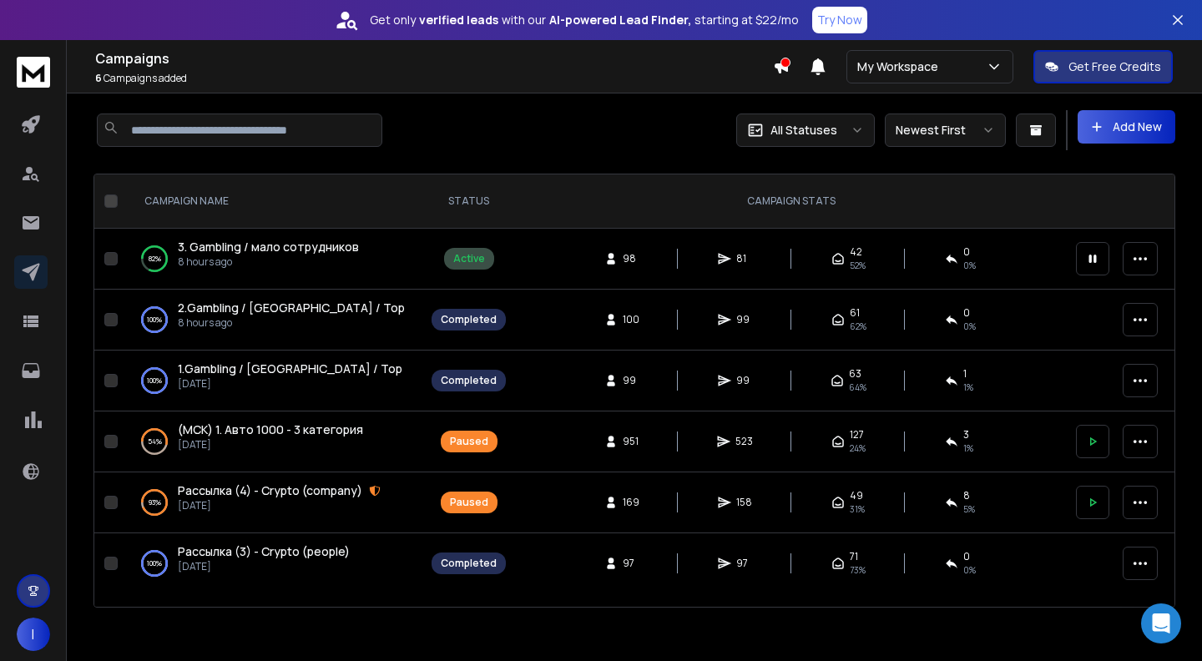
click at [250, 308] on span "2.Gambling / [GEOGRAPHIC_DATA] / Top" at bounding box center [291, 308] width 227 height 16
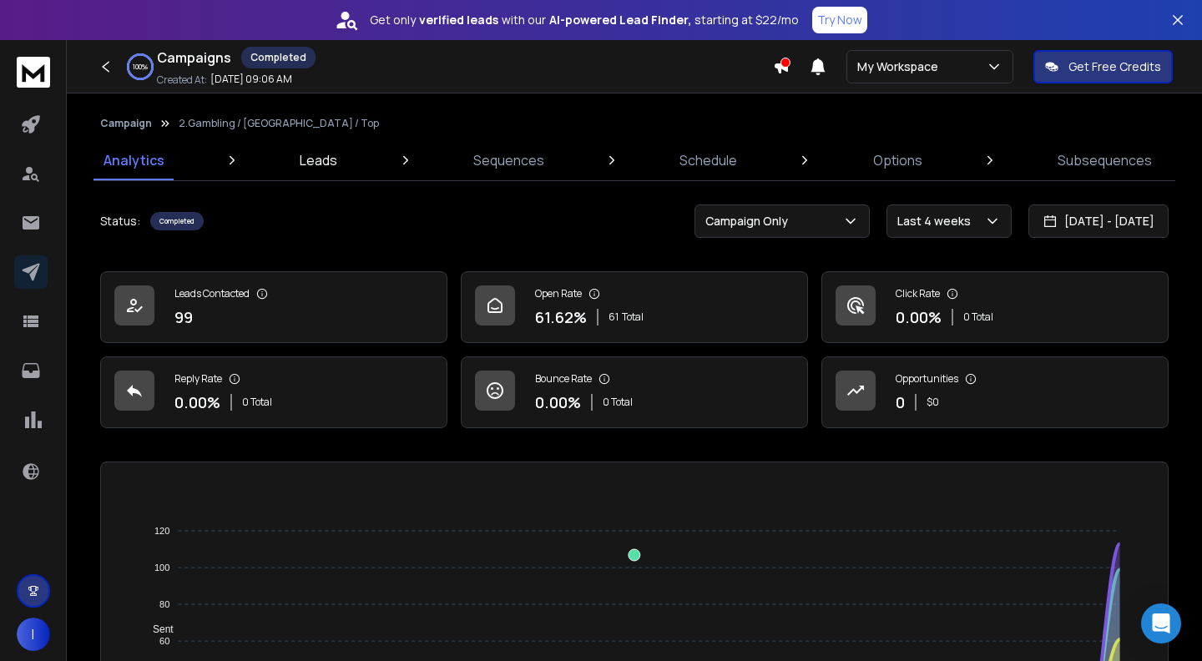
click at [326, 165] on p "Leads" at bounding box center [319, 160] width 38 height 20
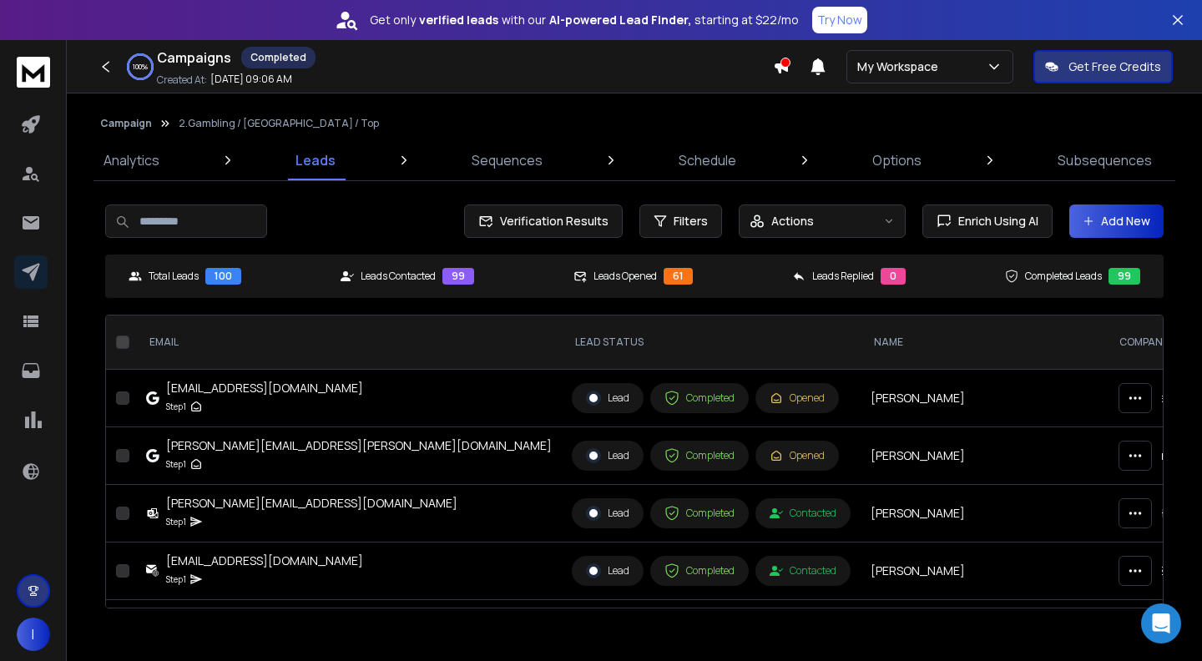
click at [169, 227] on input at bounding box center [186, 220] width 162 height 33
type input "***"
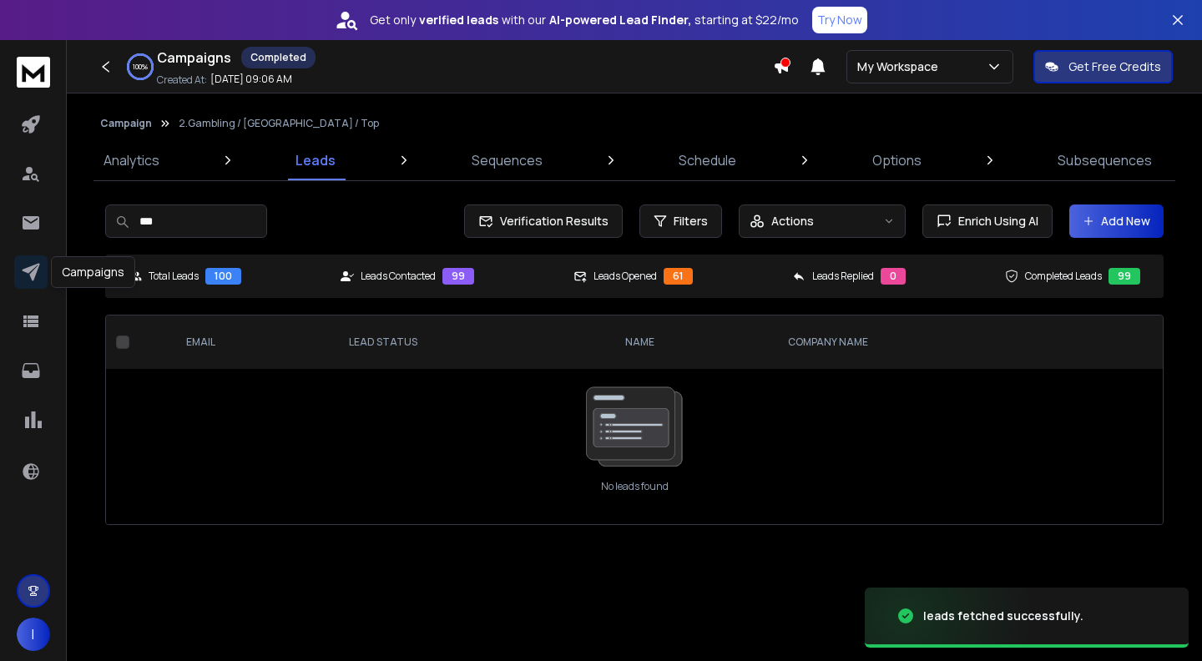
click at [25, 262] on icon at bounding box center [31, 272] width 20 height 20
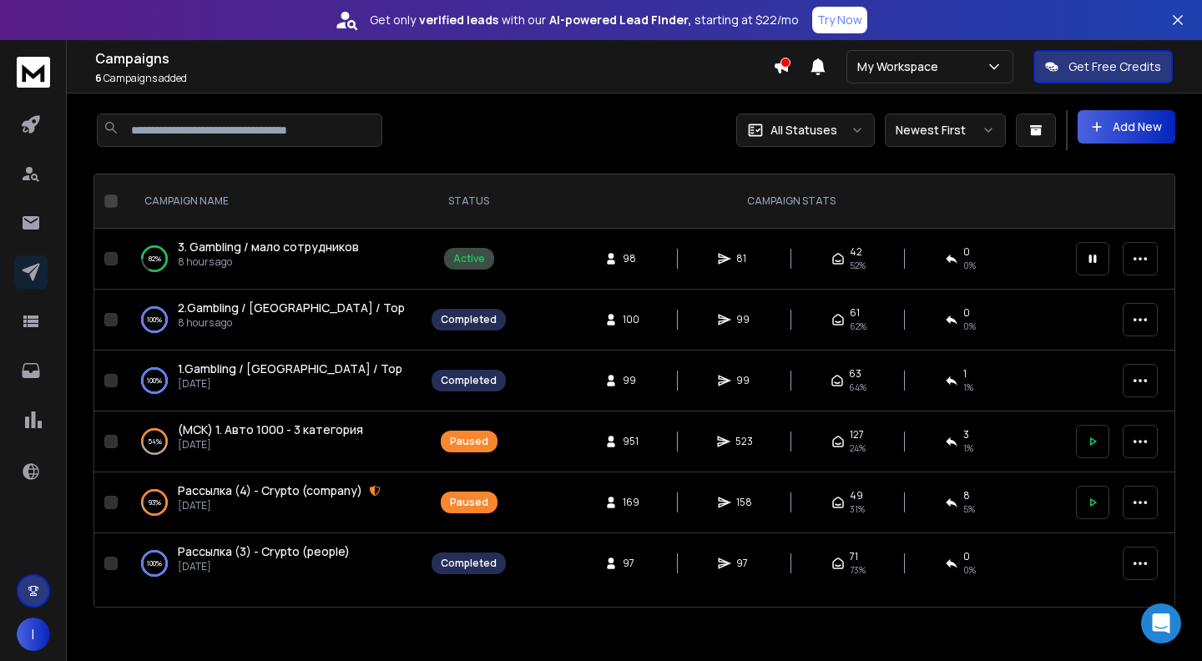
click at [200, 245] on span "3. Gambling / мало сотрудников" at bounding box center [268, 247] width 181 height 16
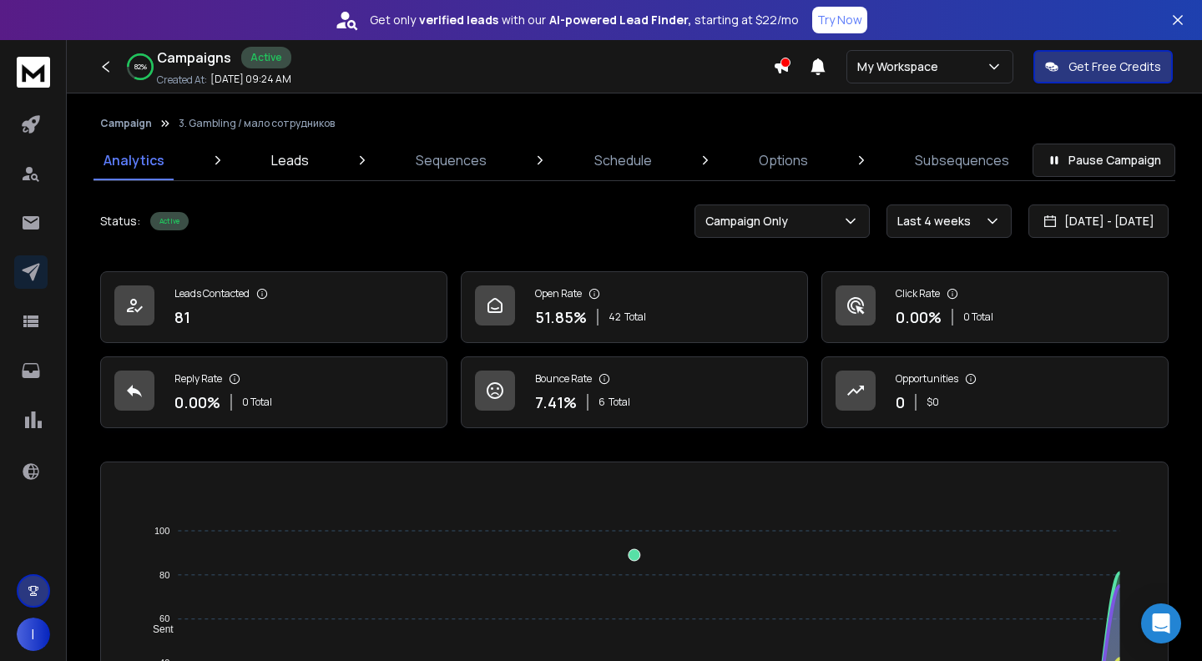
click at [285, 162] on p "Leads" at bounding box center [290, 160] width 38 height 20
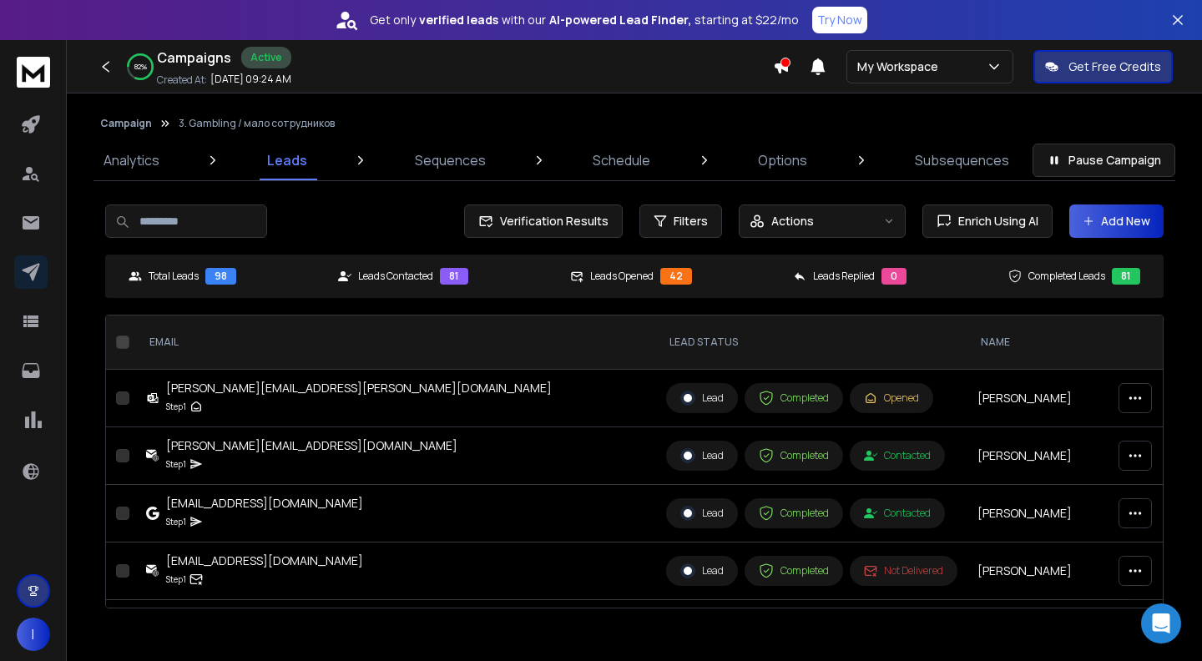
click at [182, 219] on input at bounding box center [186, 220] width 162 height 33
type input "***"
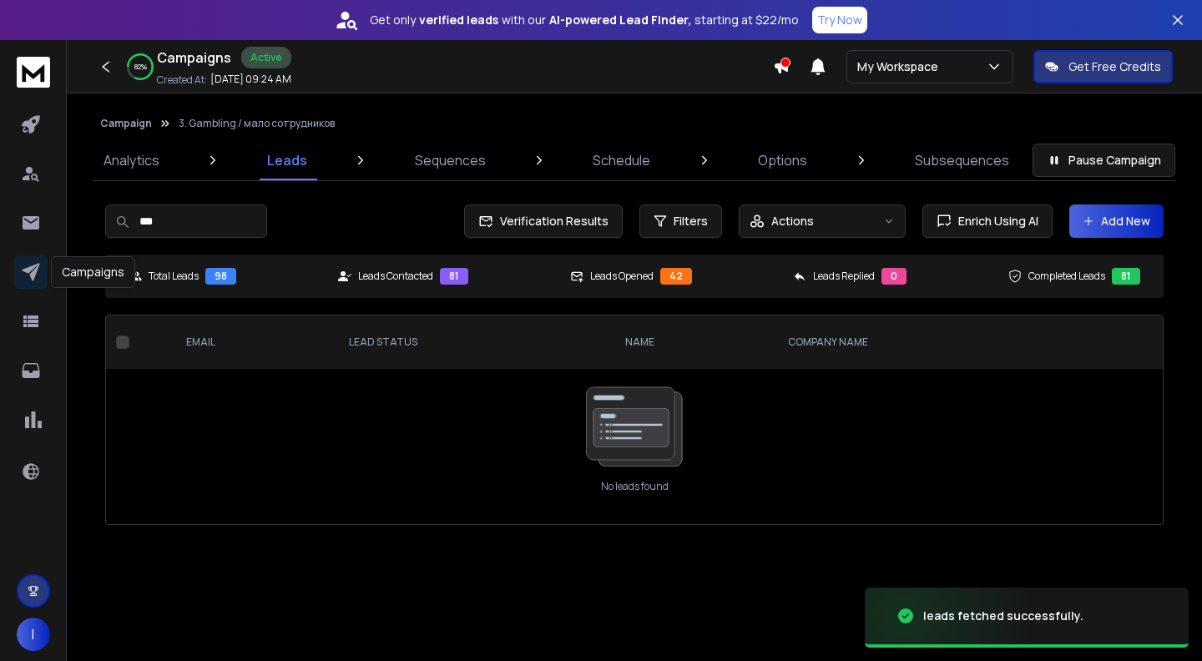
click at [33, 267] on icon at bounding box center [31, 272] width 18 height 18
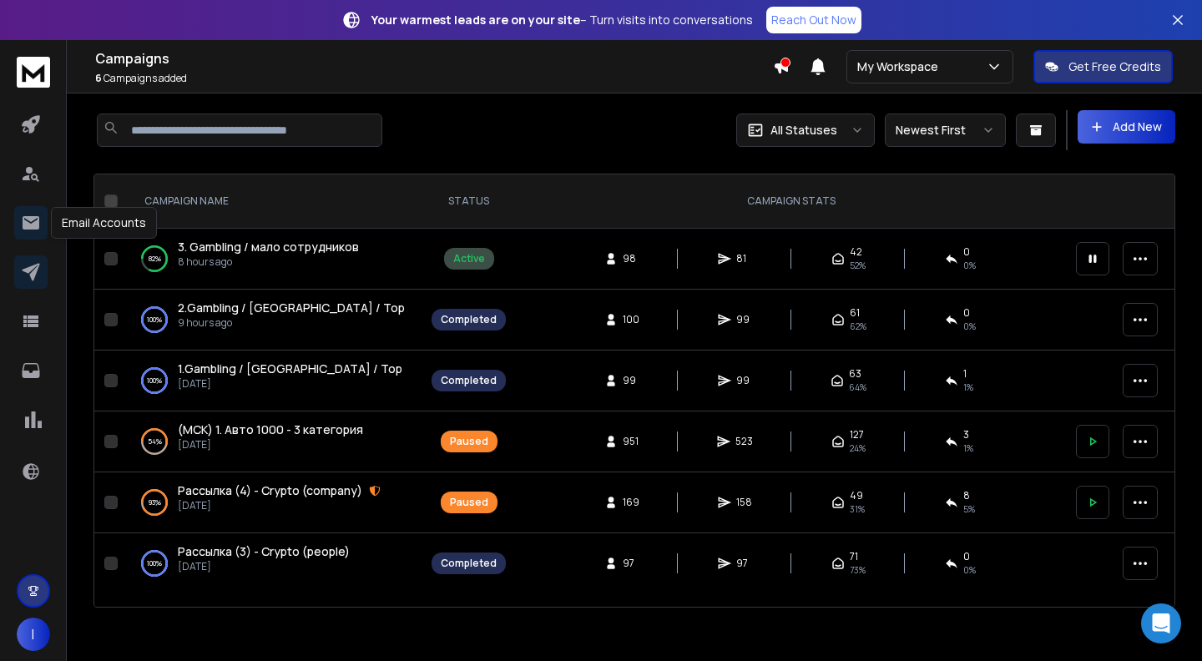
click at [27, 223] on icon at bounding box center [31, 222] width 17 height 13
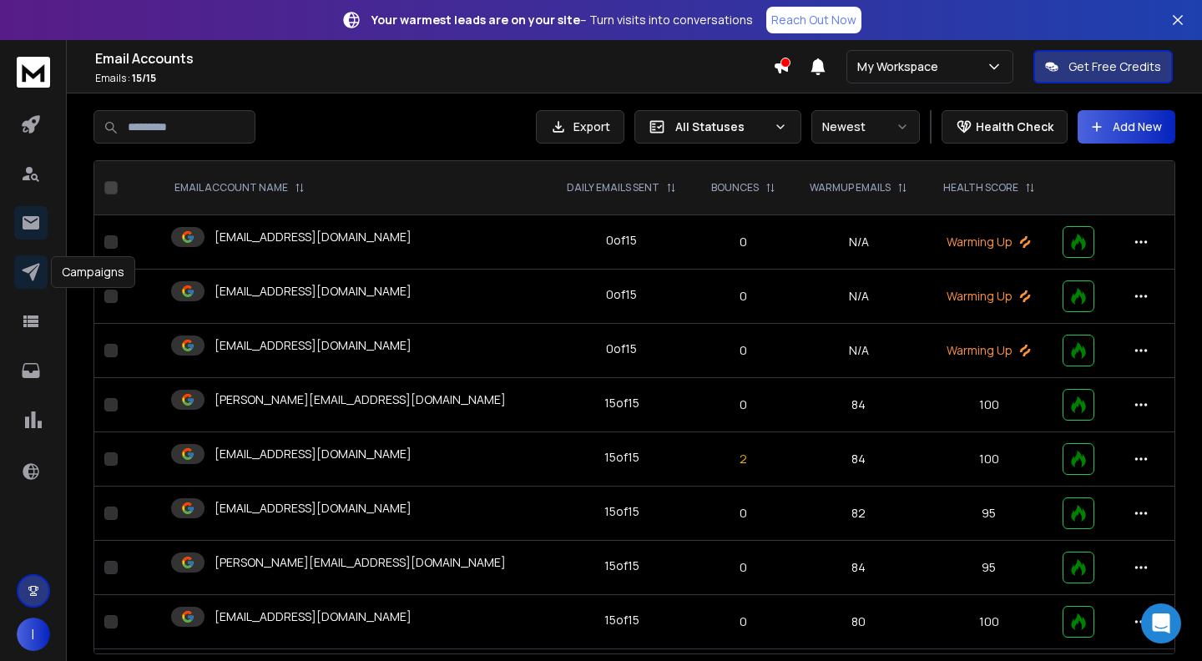
click at [31, 275] on icon at bounding box center [31, 272] width 18 height 18
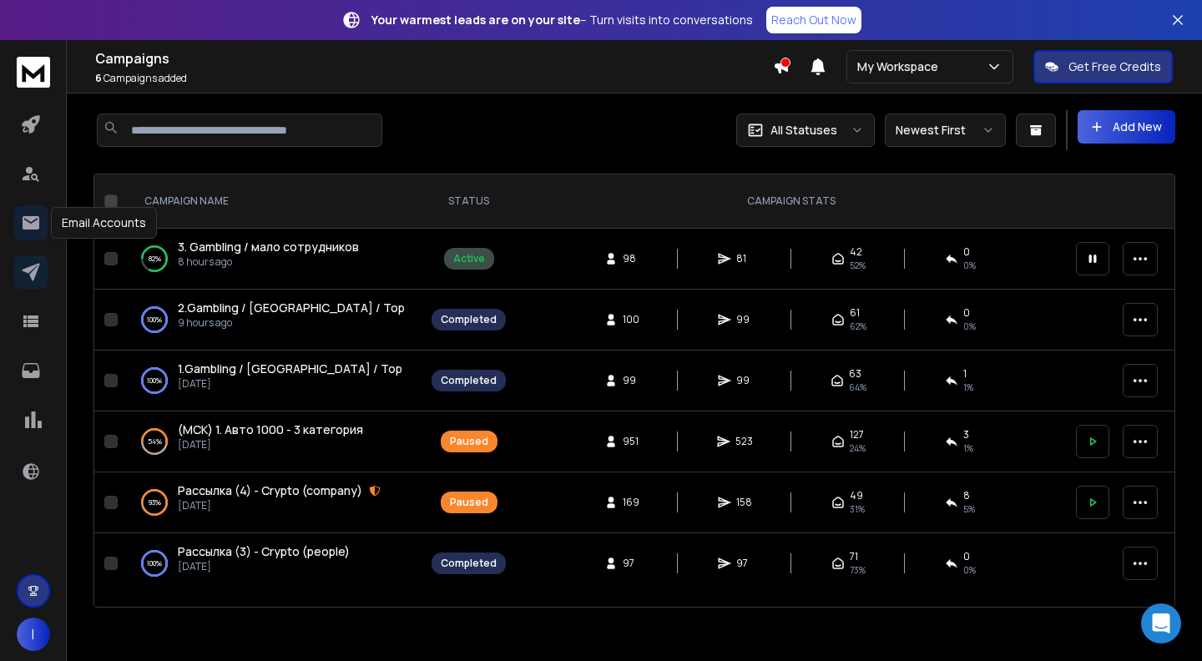
click at [38, 229] on icon at bounding box center [31, 223] width 20 height 20
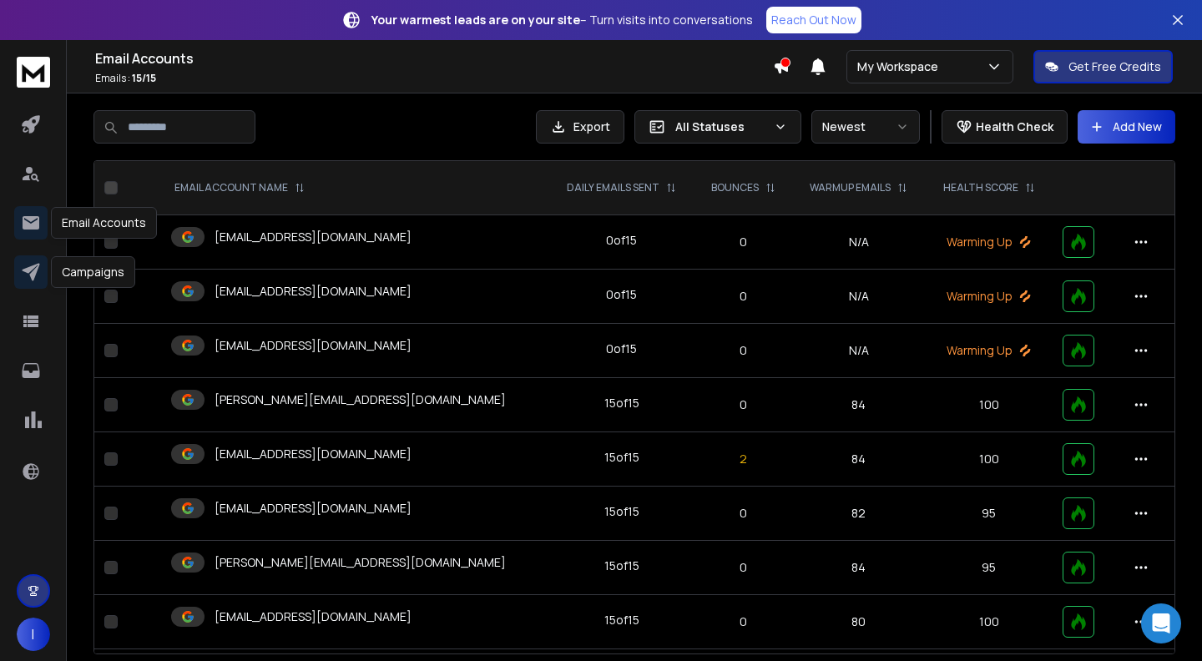
click at [33, 270] on icon at bounding box center [31, 272] width 18 height 18
